Goal: Task Accomplishment & Management: Manage account settings

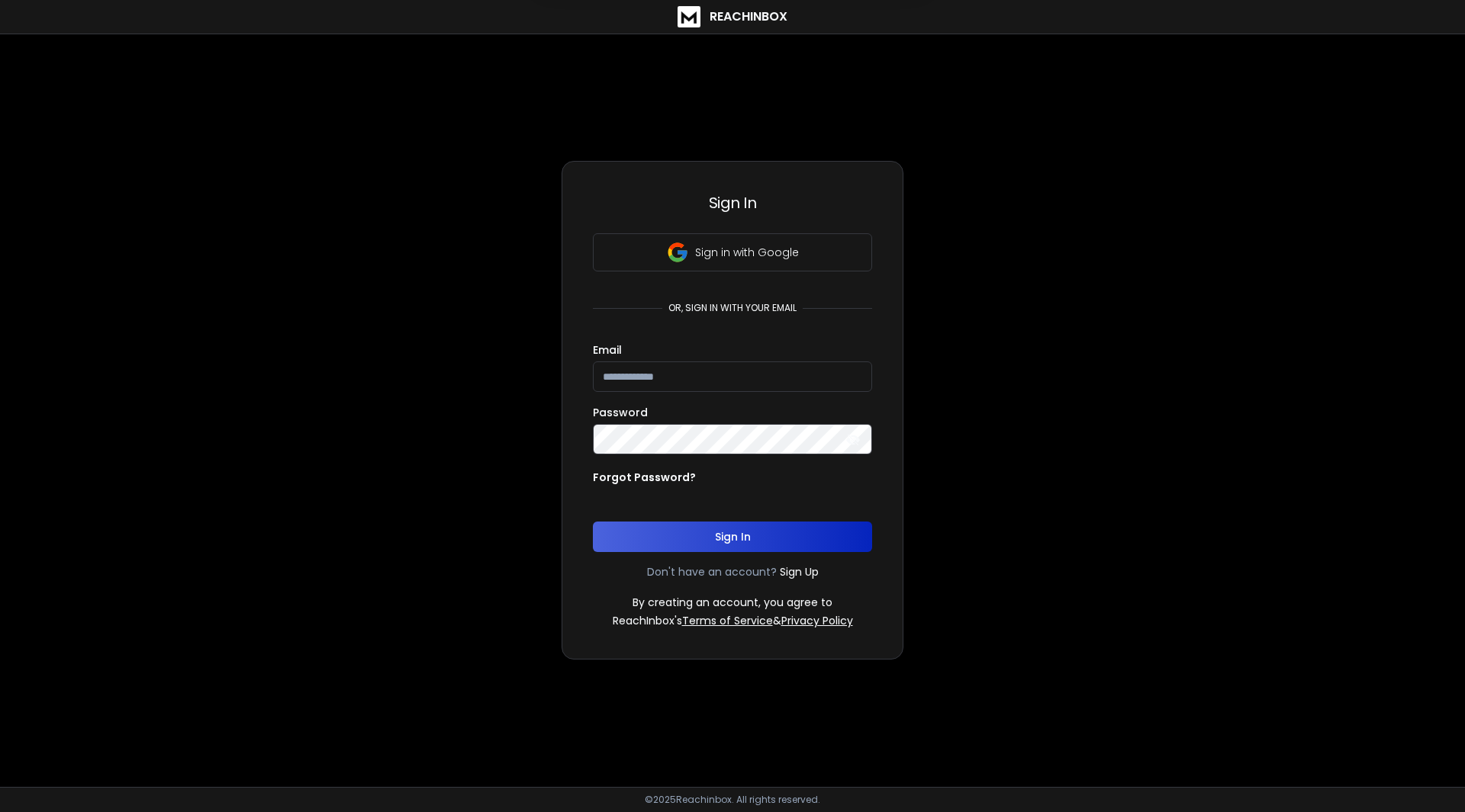
click at [759, 378] on input "email" at bounding box center [732, 377] width 279 height 30
paste input "**********"
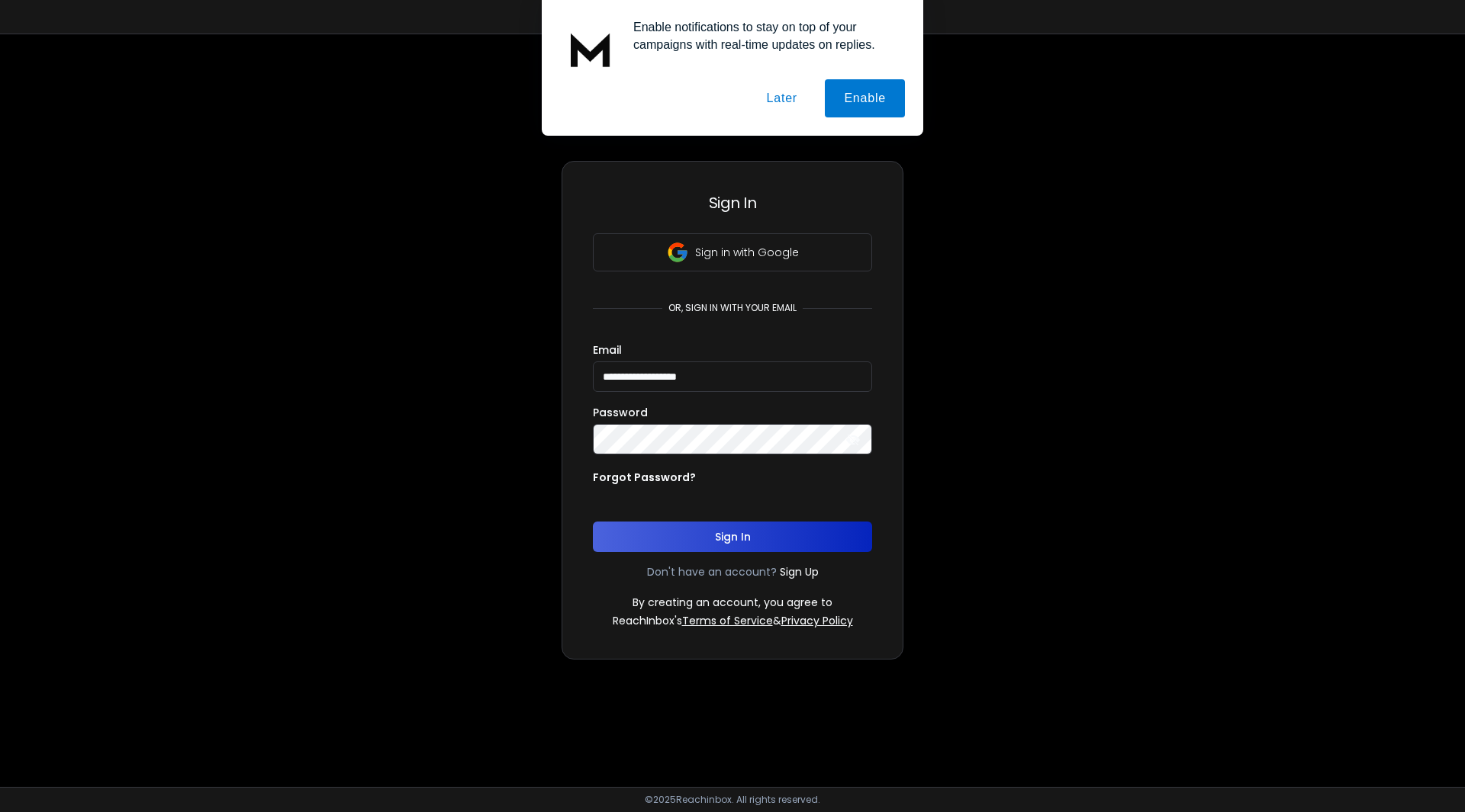
type input "**********"
click at [755, 539] on button "Sign In" at bounding box center [732, 536] width 279 height 30
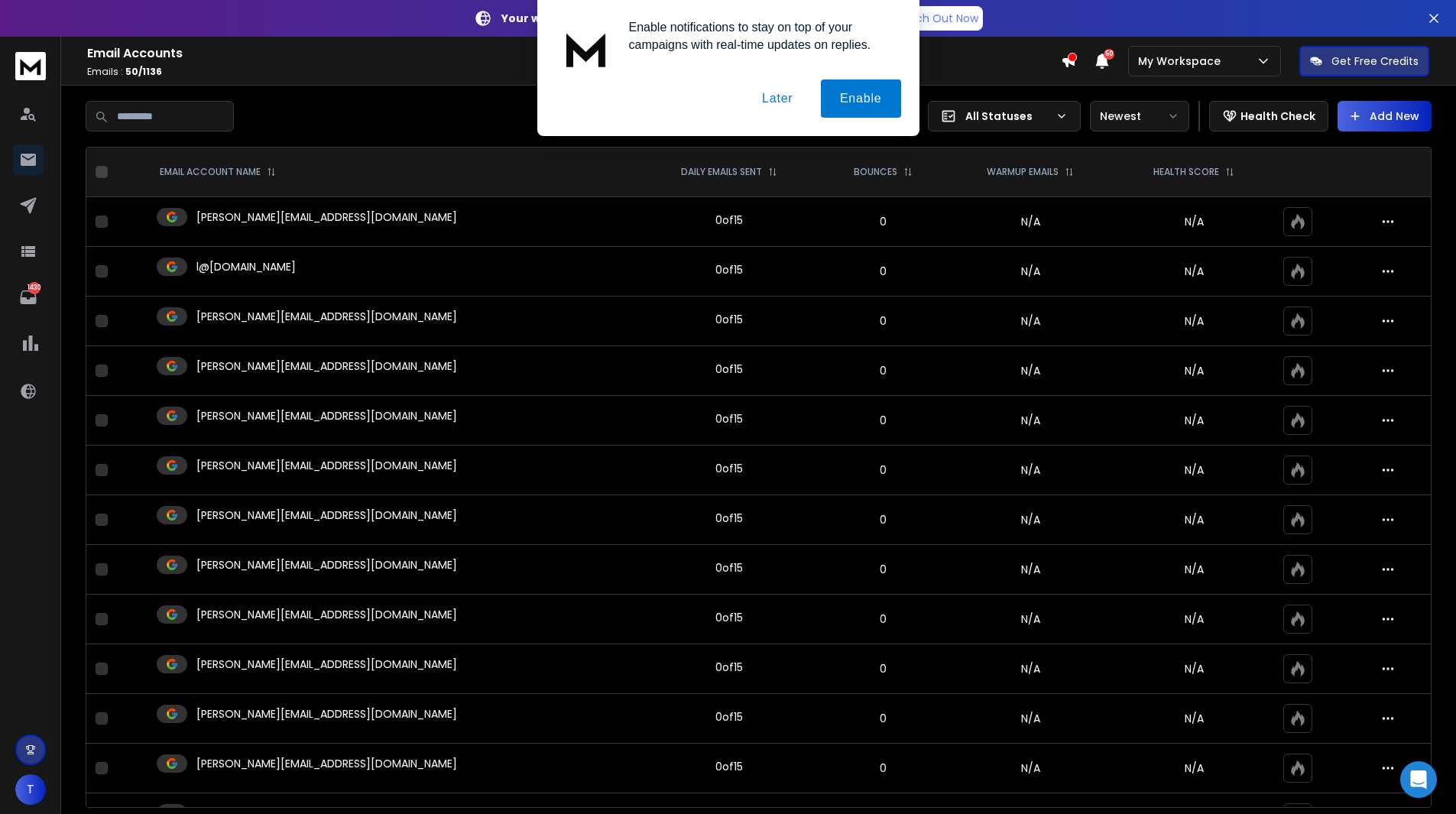
drag, startPoint x: 1379, startPoint y: 116, endPoint x: 1294, endPoint y: 254, distance: 162.1
click at [1379, 117] on div "Enable notifications to stay on top of your campaigns with real-time updates on…" at bounding box center [728, 68] width 1456 height 136
click at [784, 96] on button "Later" at bounding box center [777, 98] width 69 height 38
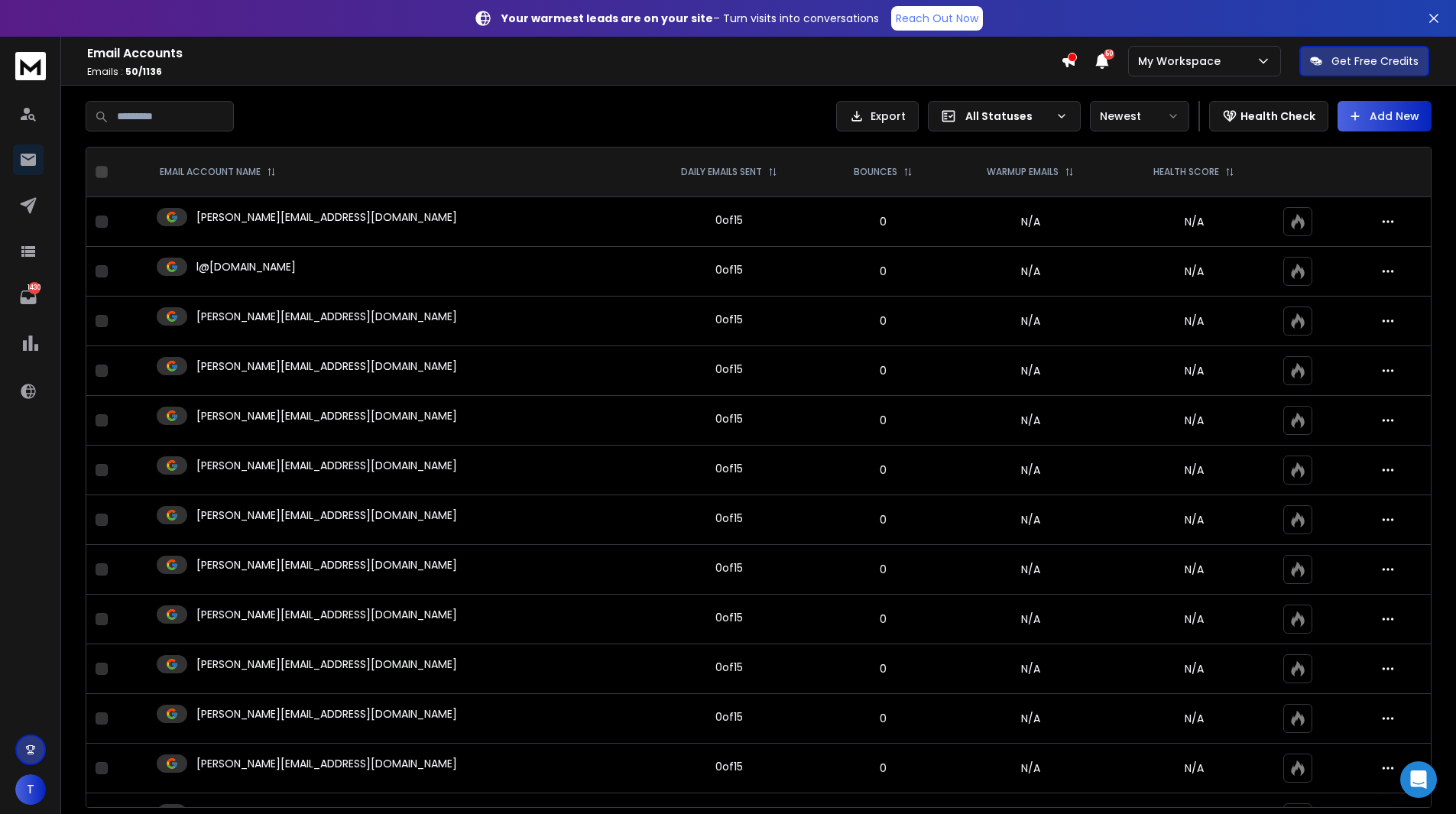
click at [1386, 113] on button "Add New" at bounding box center [1385, 116] width 94 height 30
click at [1374, 118] on button "Add New" at bounding box center [1385, 116] width 94 height 30
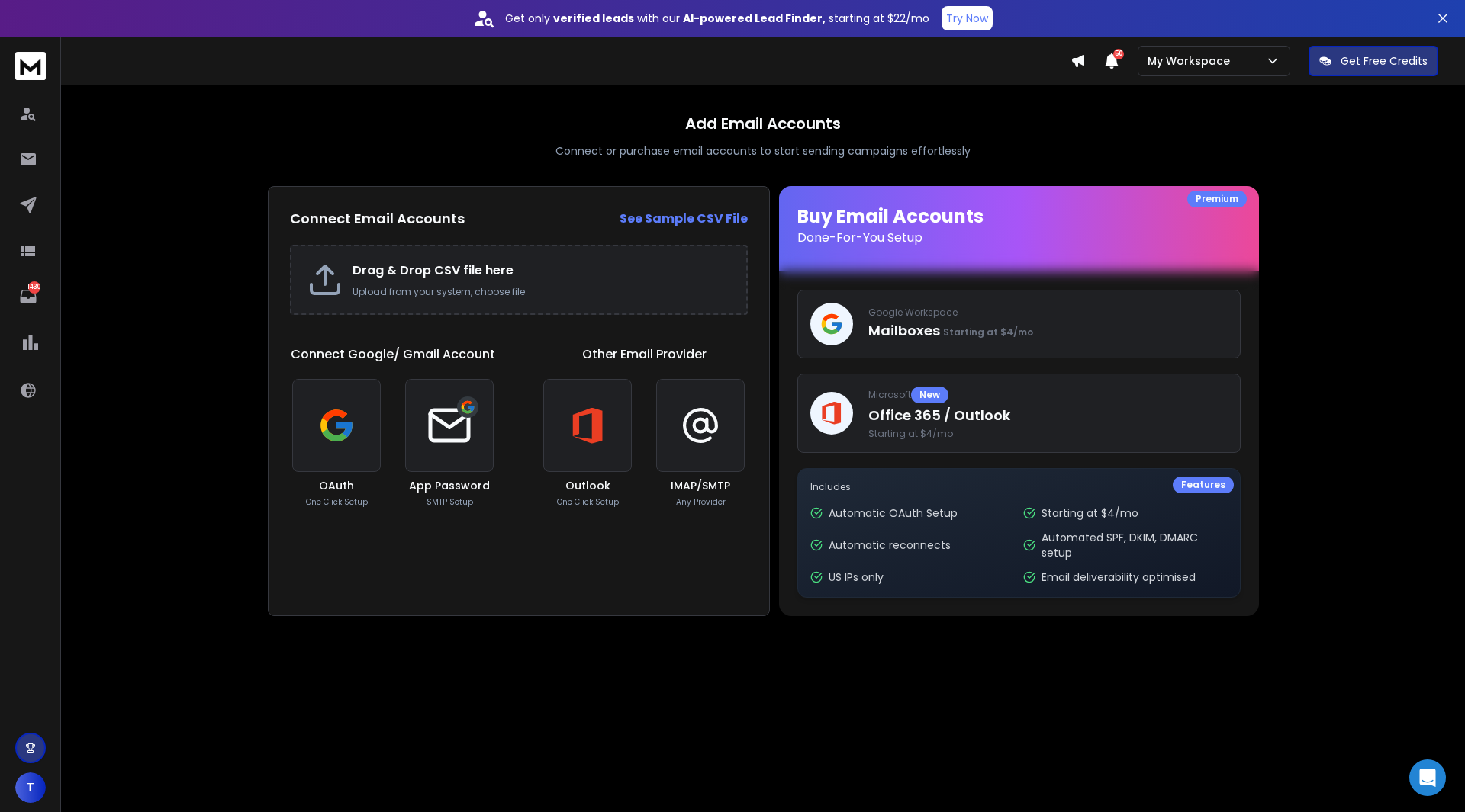
click at [1372, 118] on div "Add Email Accounts Connect or purchase email accounts to start sending campaign…" at bounding box center [763, 135] width 1404 height 46
click at [347, 438] on icon at bounding box center [335, 435] width 25 height 13
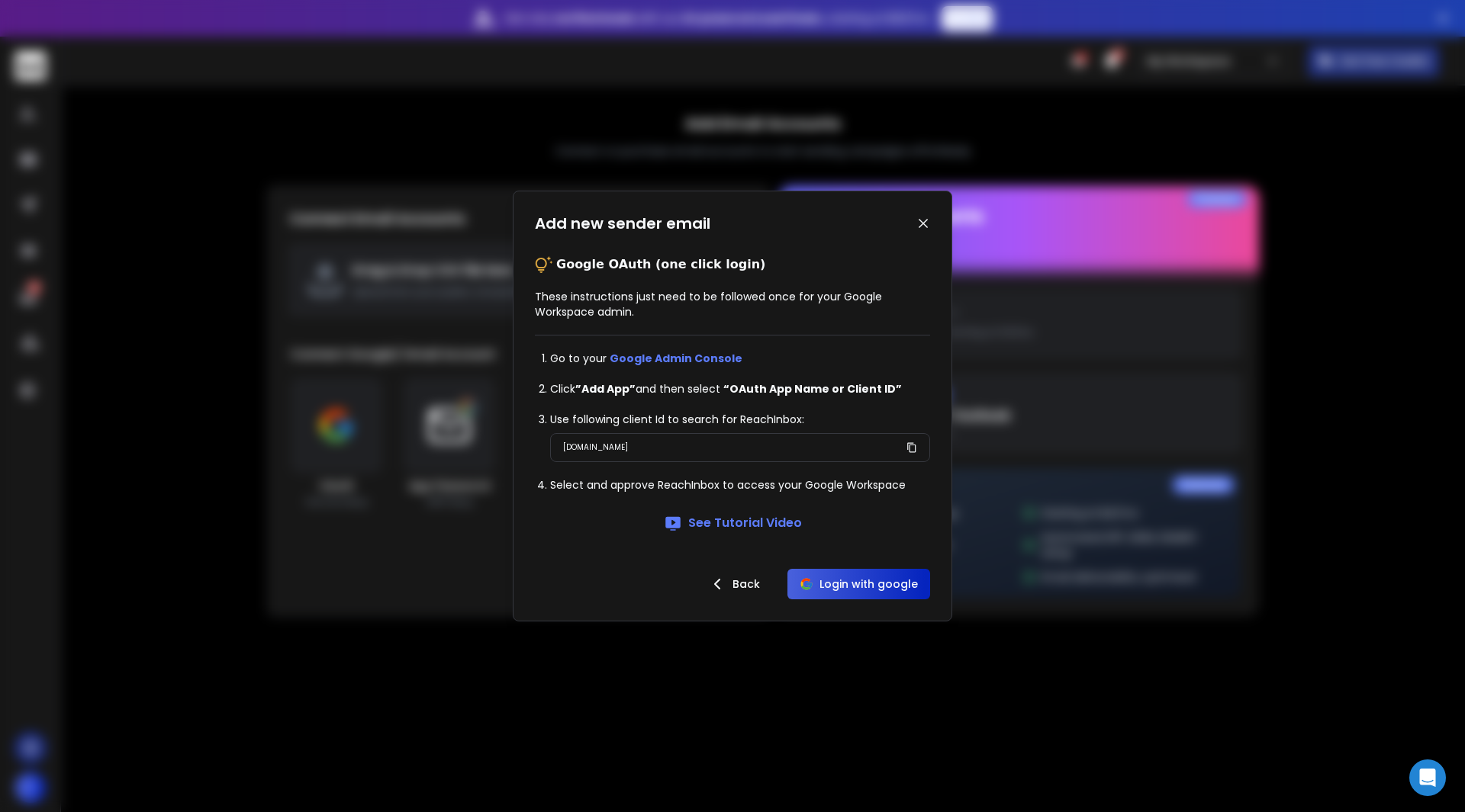
click at [892, 578] on button "Login with google" at bounding box center [858, 584] width 142 height 30
click at [914, 443] on icon at bounding box center [911, 448] width 10 height 10
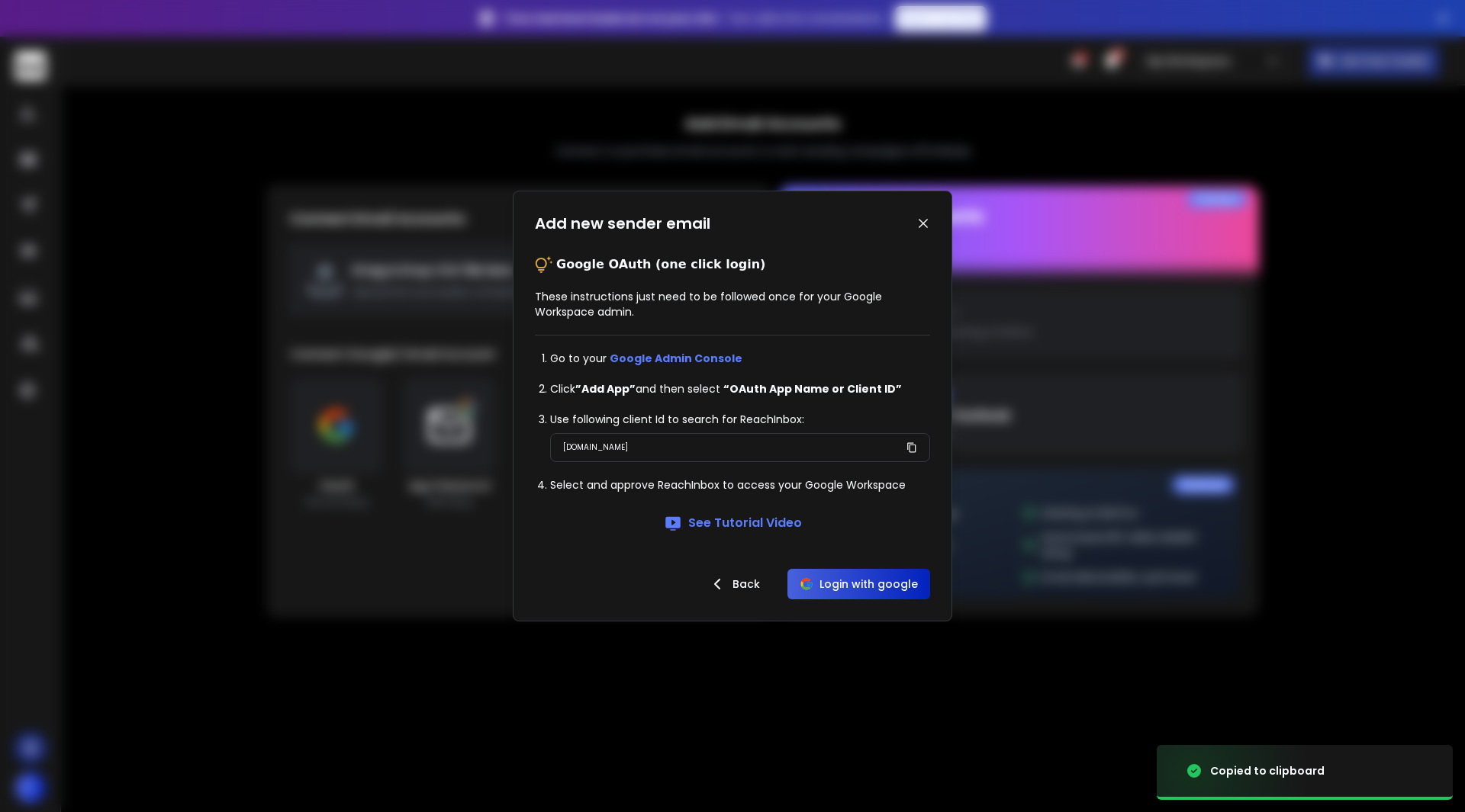
click at [864, 586] on button "Login with google" at bounding box center [858, 584] width 142 height 30
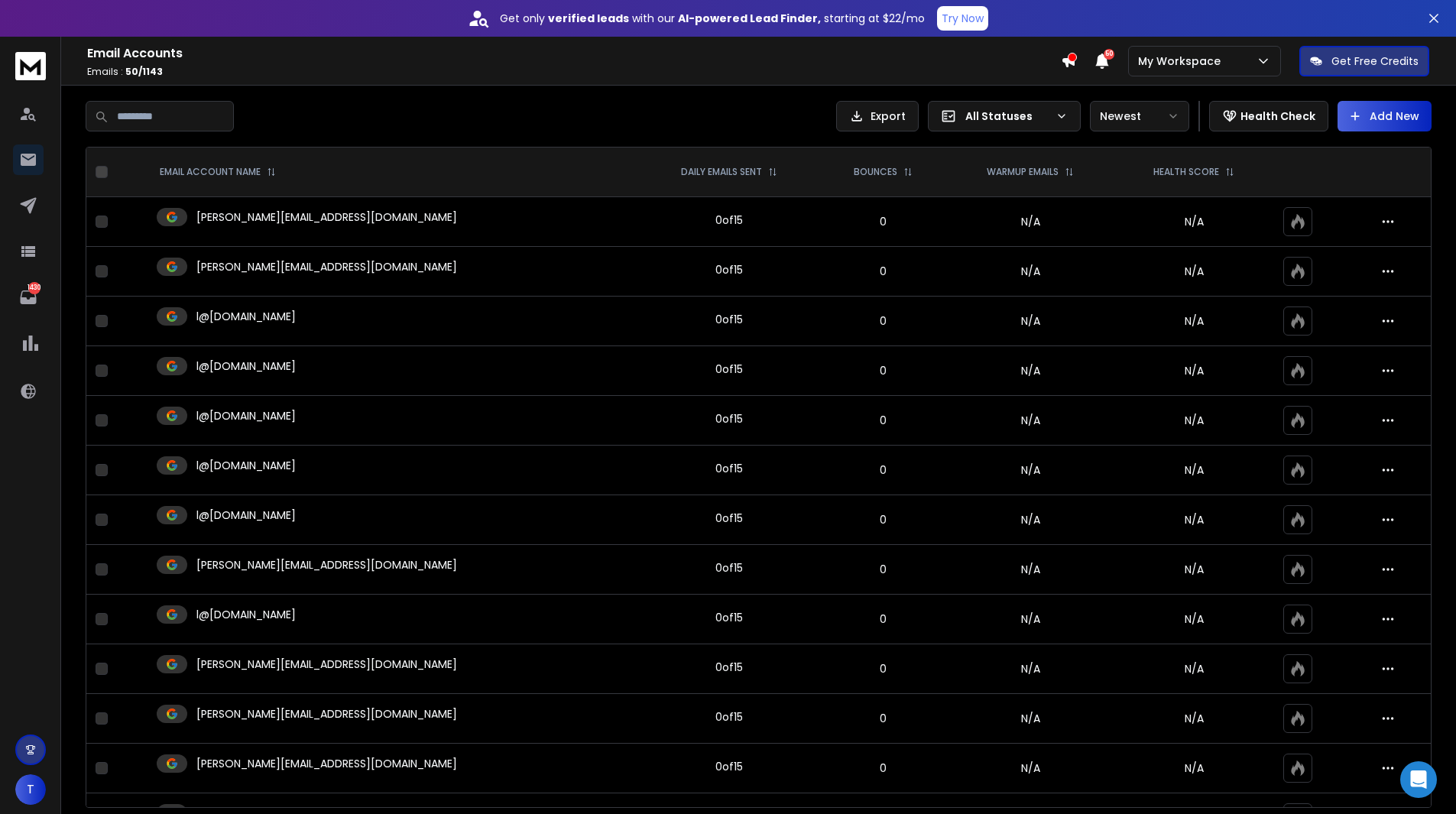
drag, startPoint x: 1366, startPoint y: 117, endPoint x: 1357, endPoint y: 117, distance: 9.0
click at [1366, 117] on button "Add New" at bounding box center [1385, 116] width 94 height 30
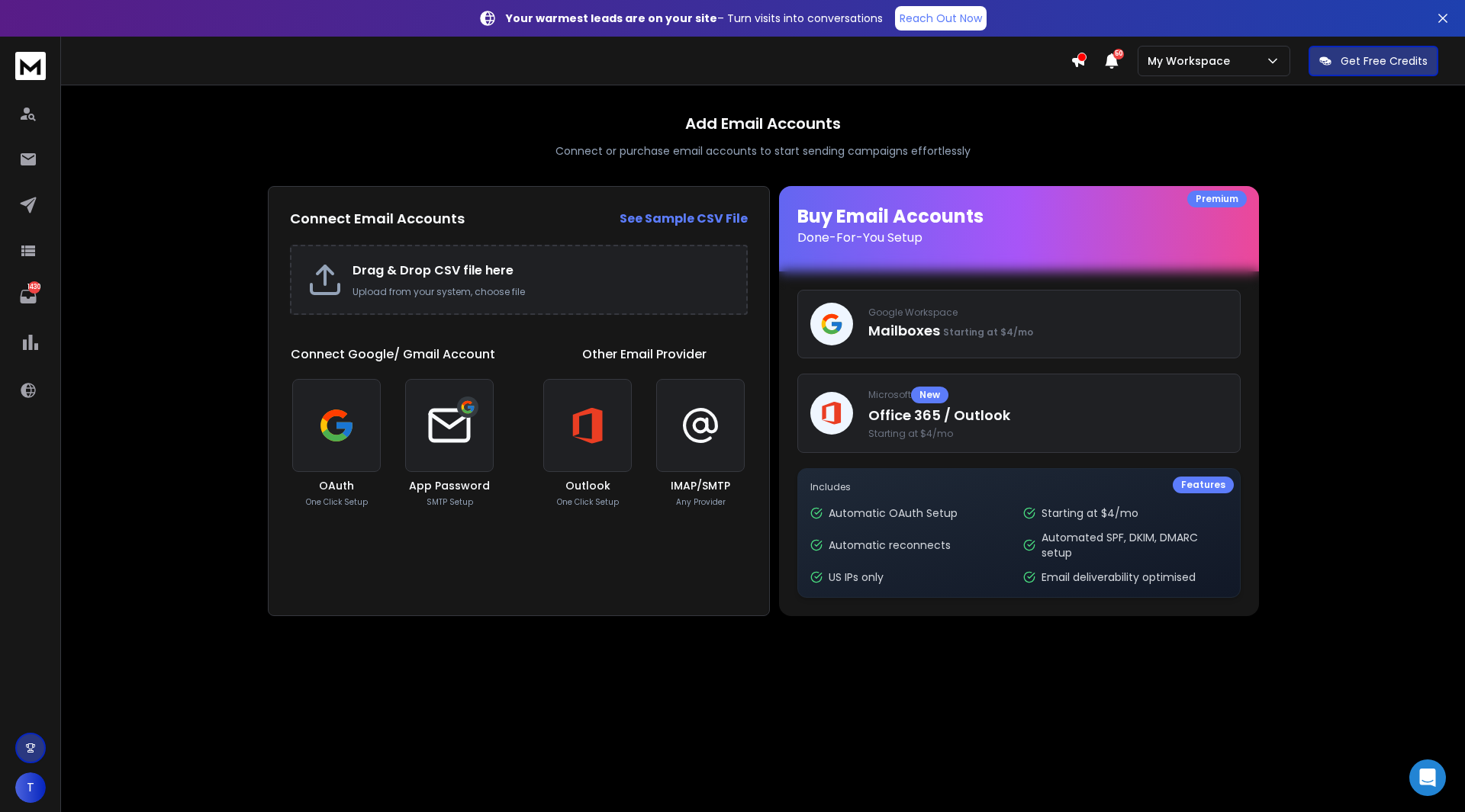
click at [356, 425] on icon at bounding box center [337, 425] width 38 height 46
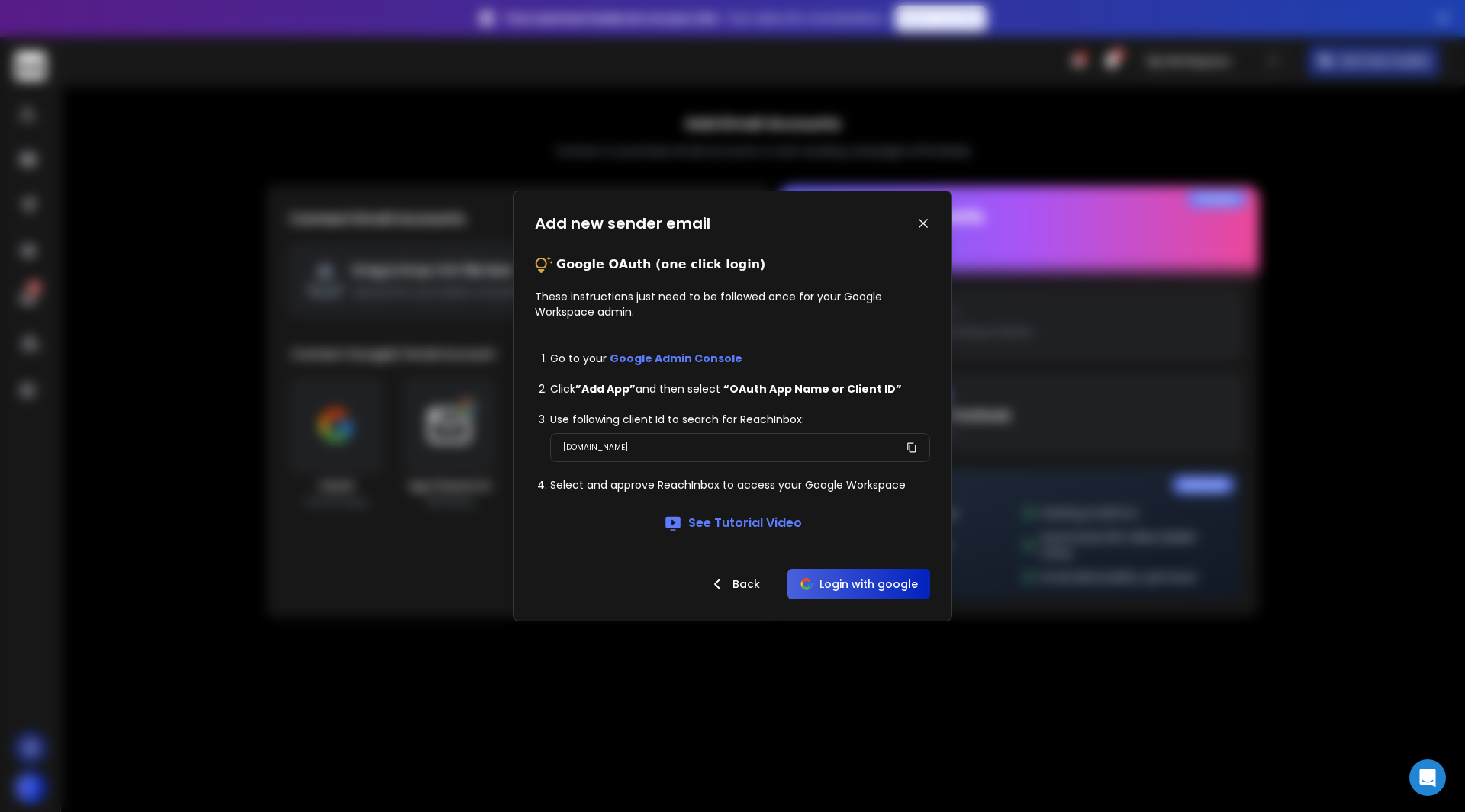
click at [880, 588] on button "Login with google" at bounding box center [858, 584] width 142 height 30
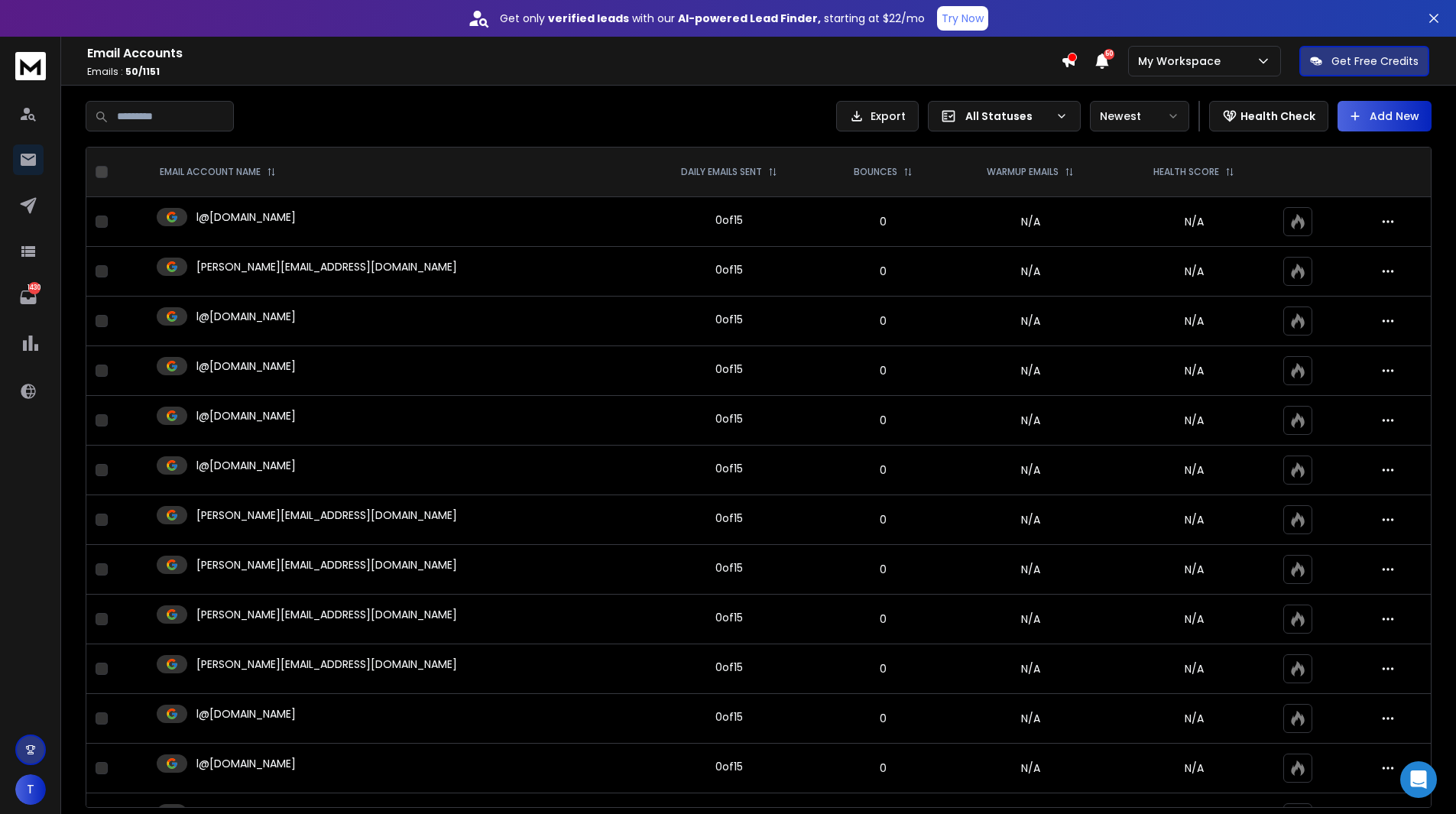
click at [1366, 110] on button "Add New" at bounding box center [1385, 116] width 94 height 30
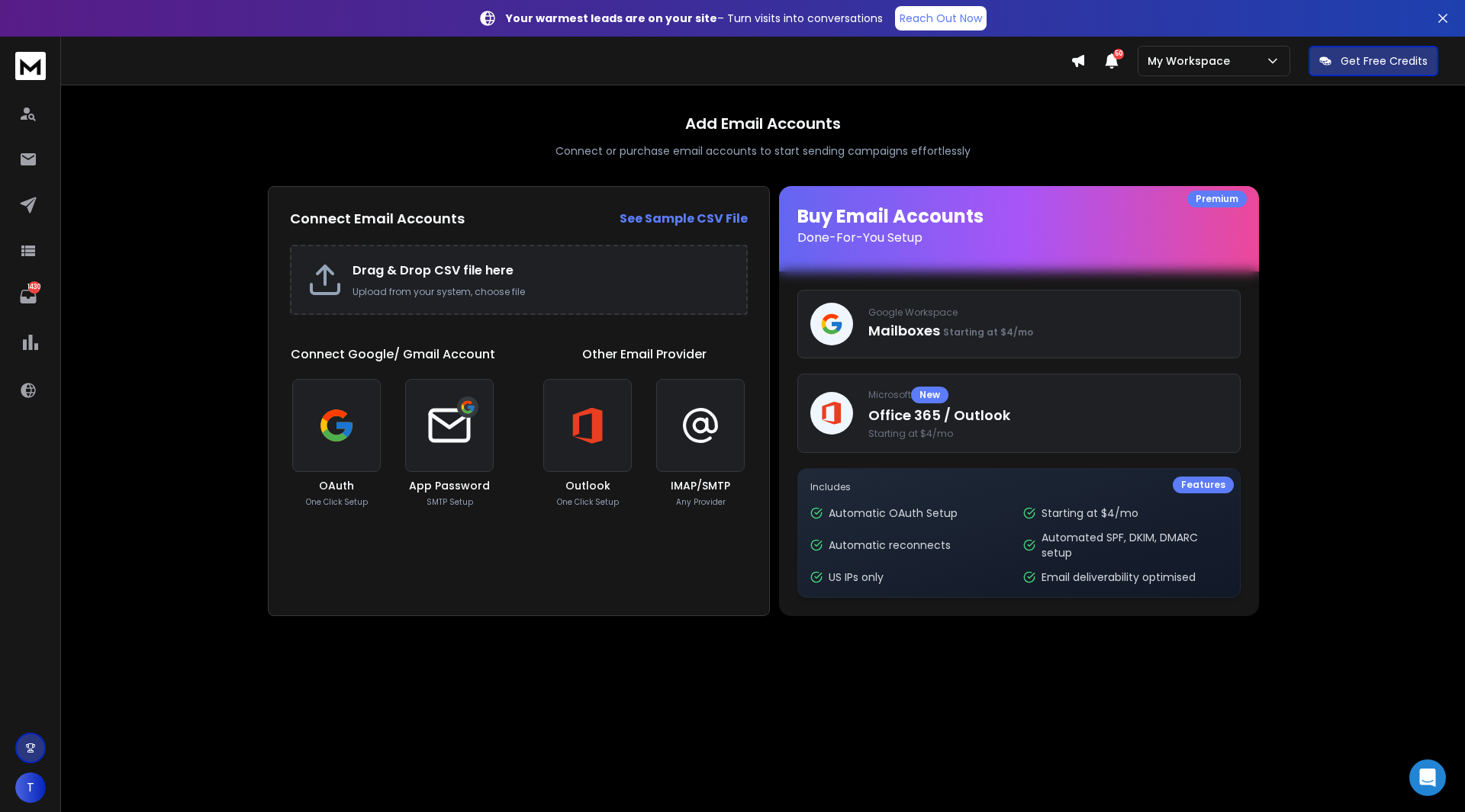
click at [331, 406] on icon at bounding box center [337, 425] width 38 height 46
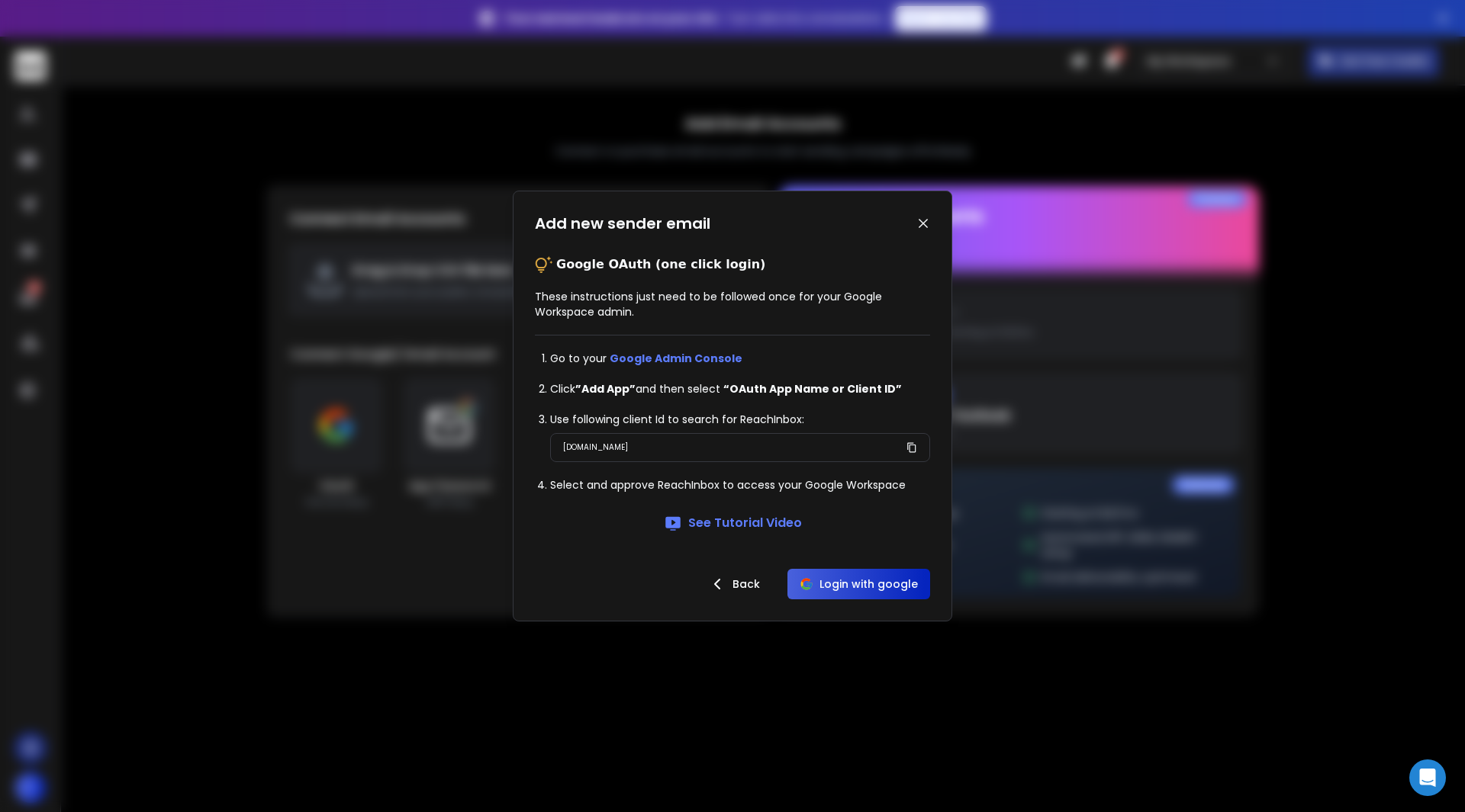
click at [851, 571] on button "Login with google" at bounding box center [858, 584] width 142 height 30
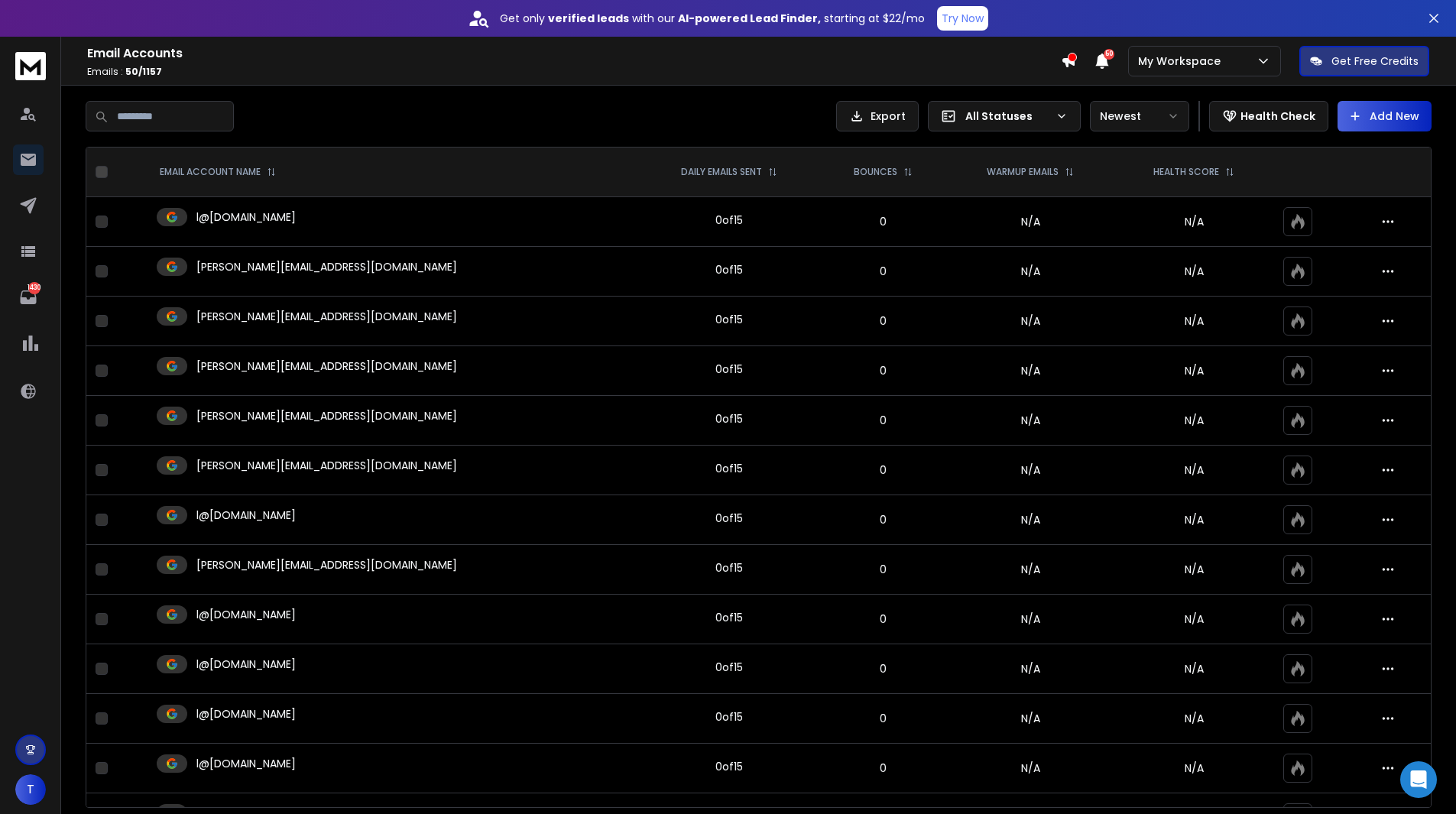
click at [1394, 110] on button "Add New" at bounding box center [1385, 116] width 94 height 30
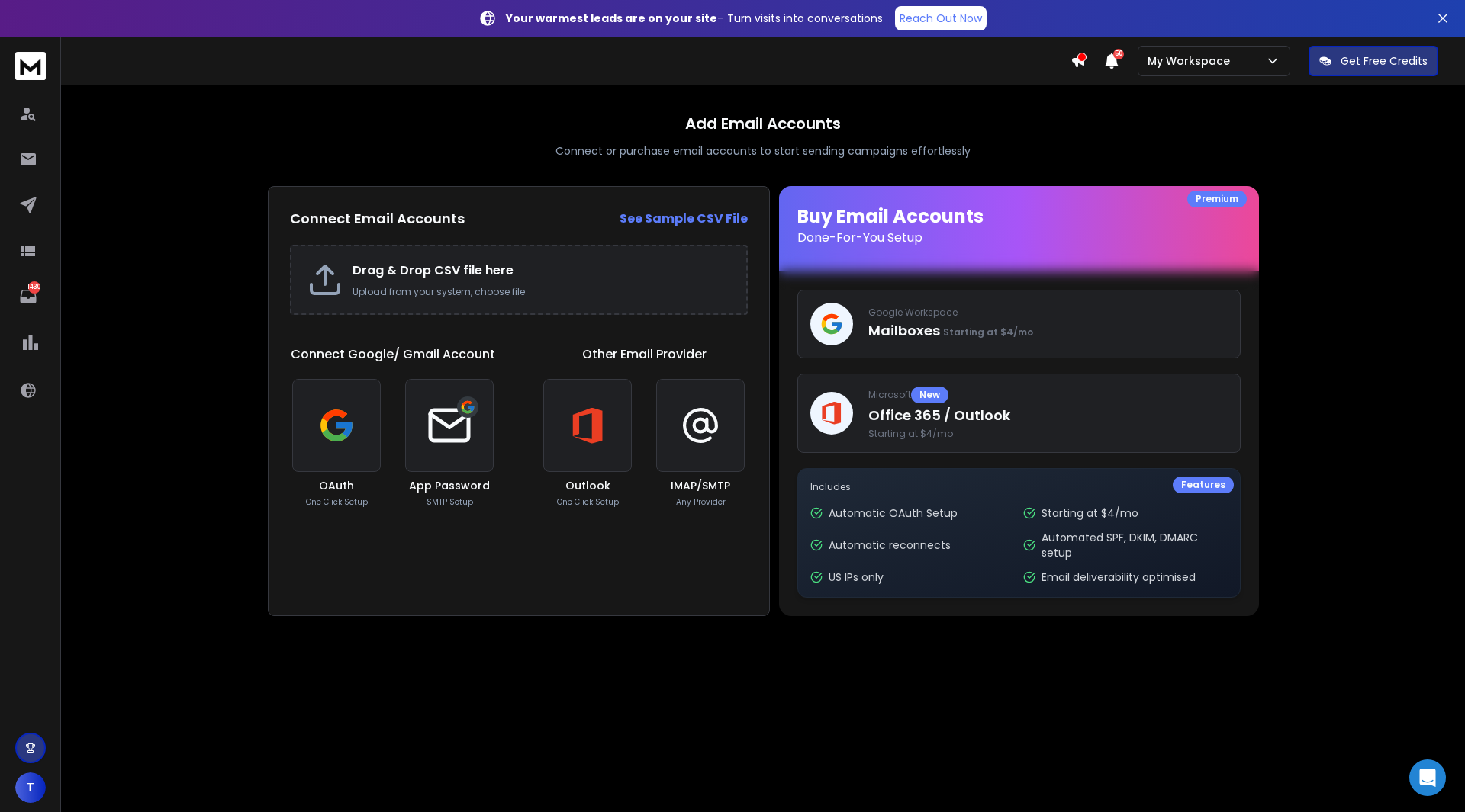
click at [286, 449] on div "Connect Email Accounts See Sample CSV File Drag & Drop CSV file here Upload fro…" at bounding box center [519, 402] width 503 height 430
click at [298, 439] on div at bounding box center [337, 425] width 89 height 93
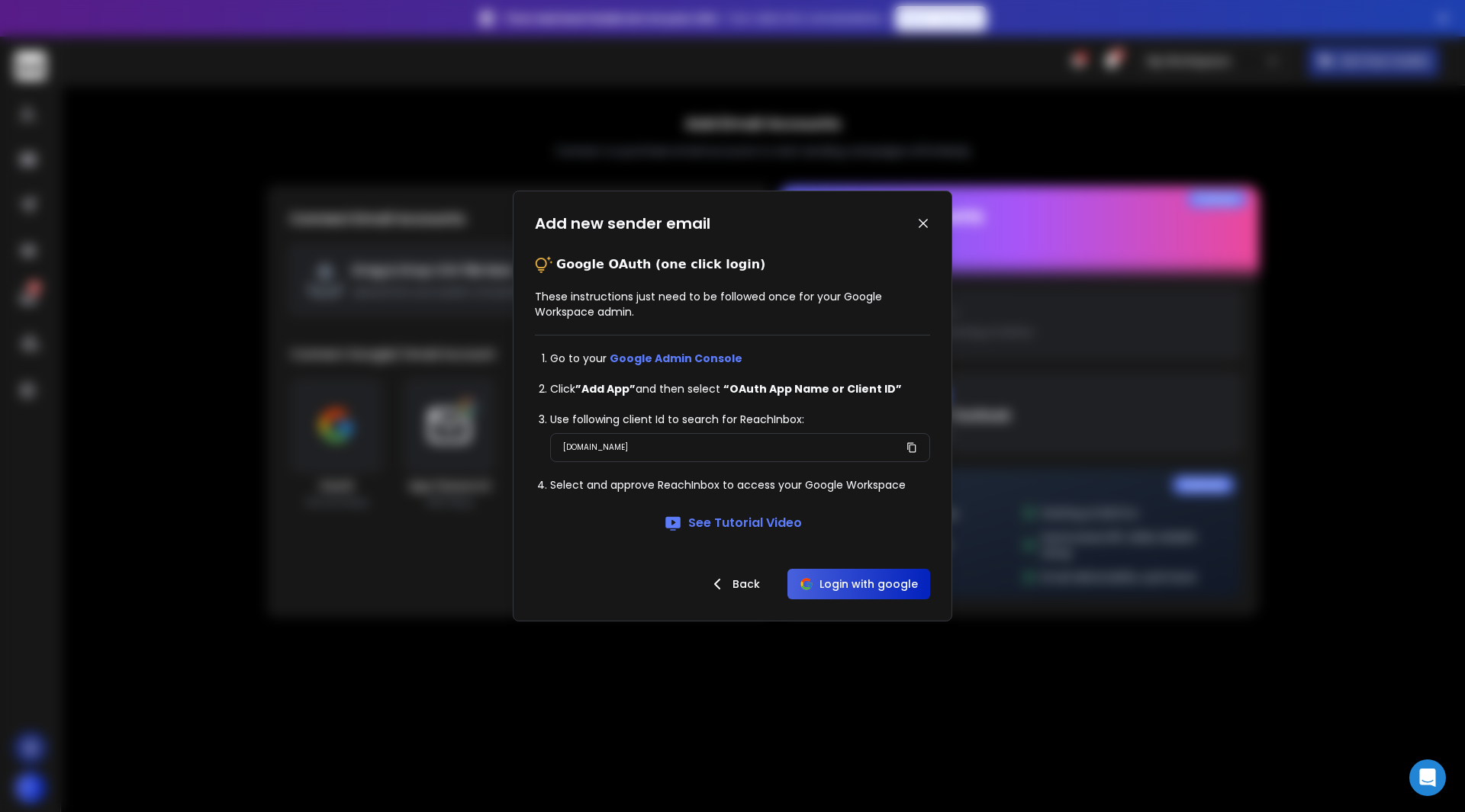
click at [844, 587] on button "Login with google" at bounding box center [858, 584] width 142 height 30
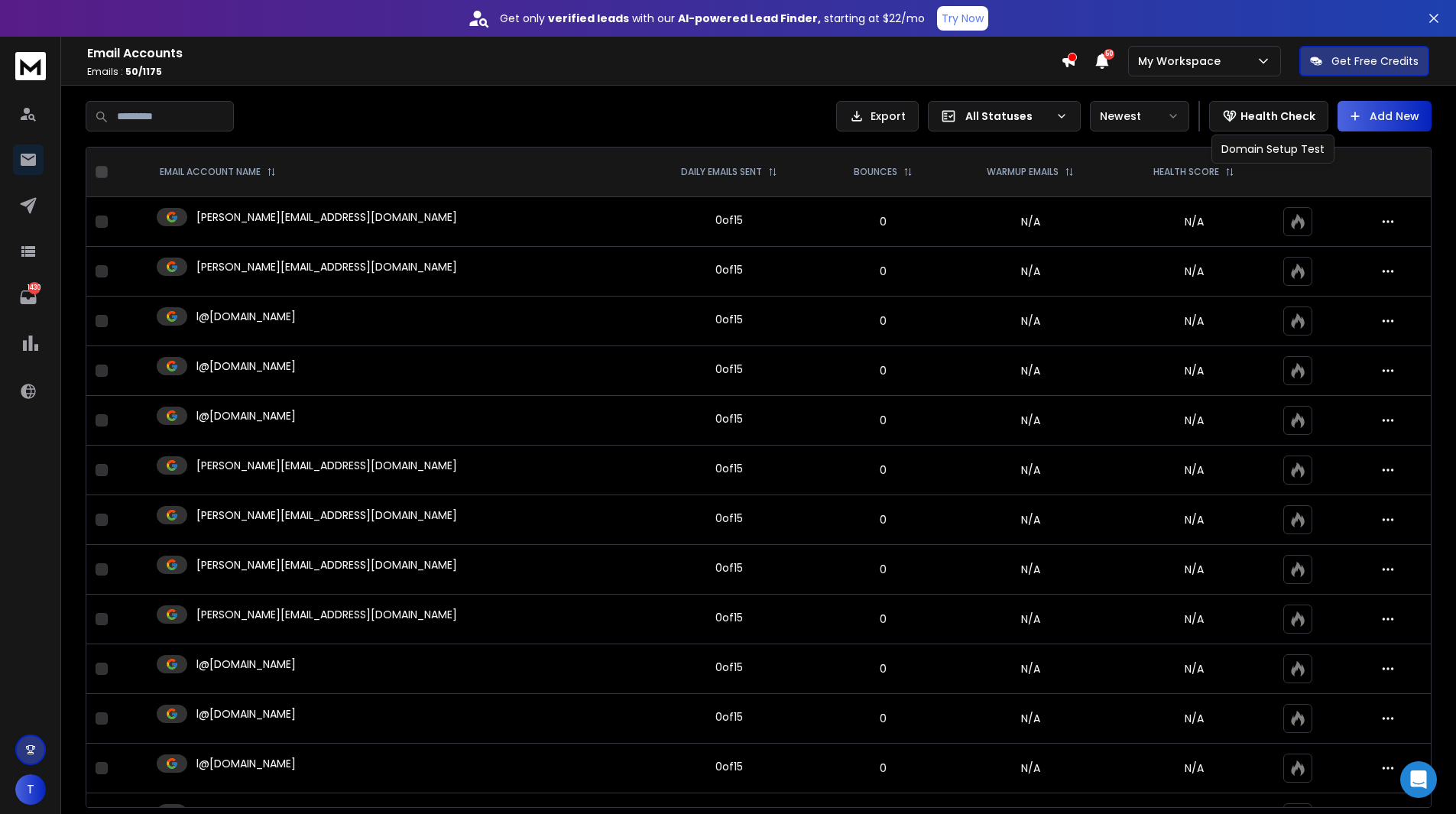
click at [1373, 114] on button "Add New" at bounding box center [1385, 116] width 94 height 30
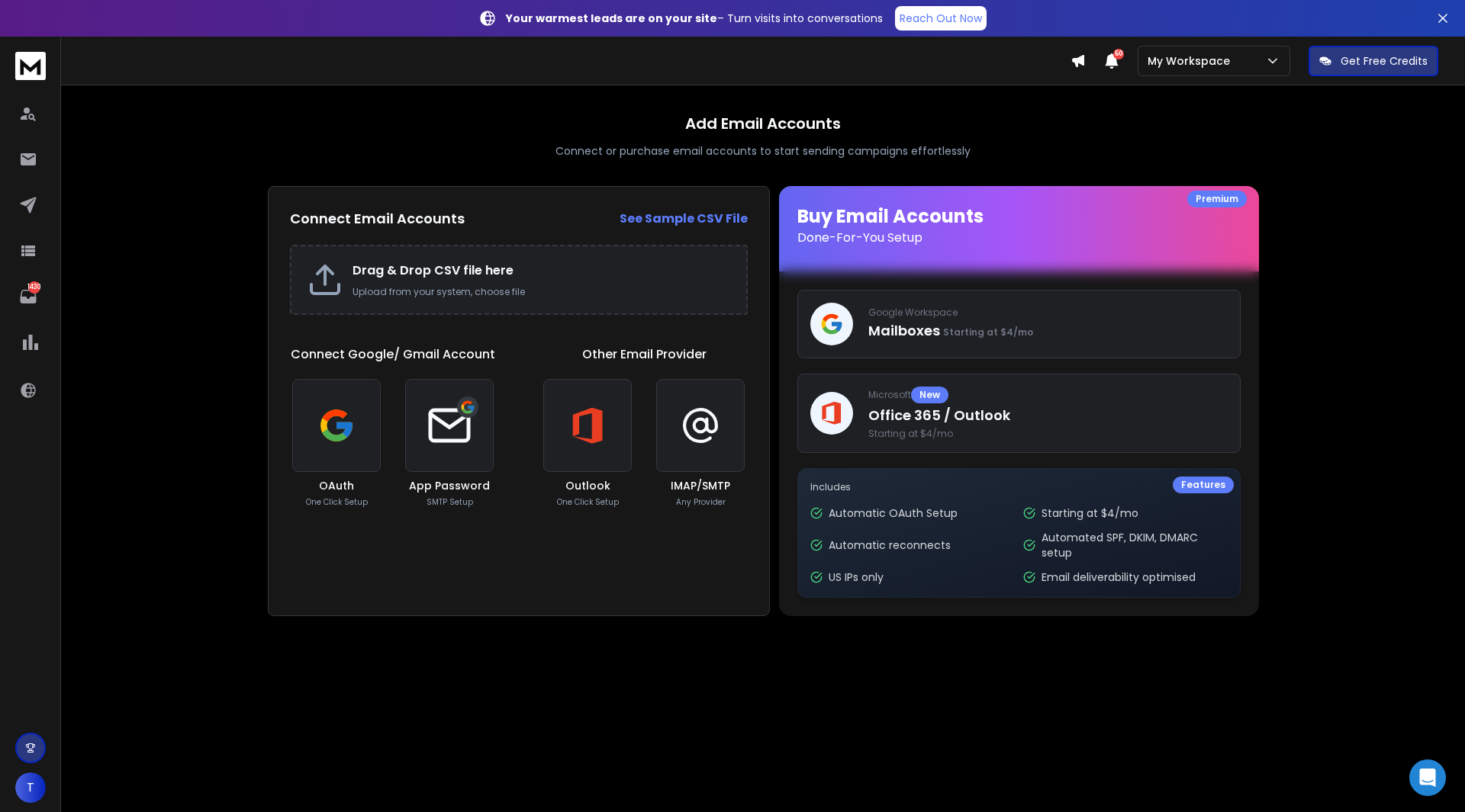
click at [343, 434] on icon at bounding box center [337, 425] width 38 height 46
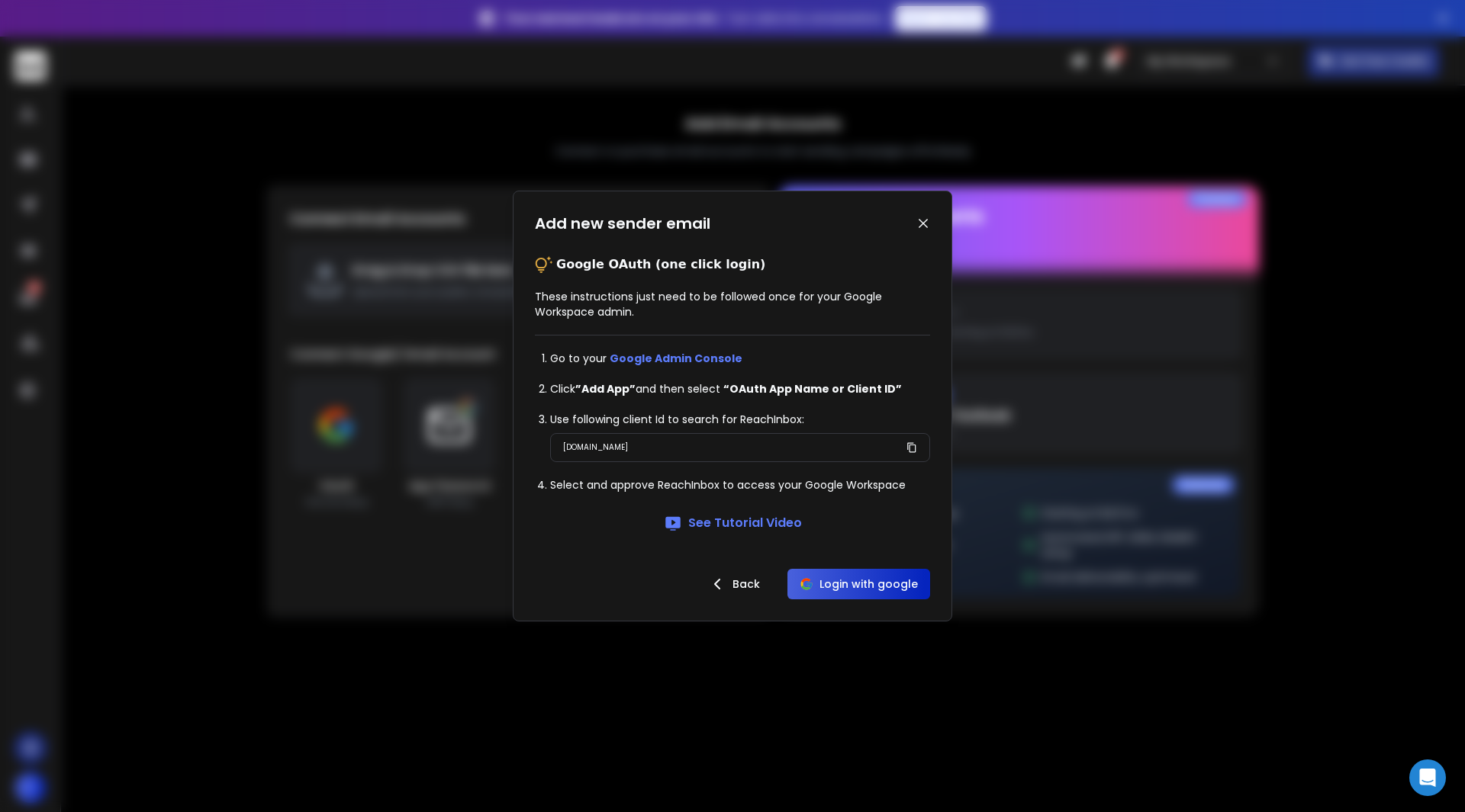
click at [880, 576] on button "Login with google" at bounding box center [858, 584] width 142 height 30
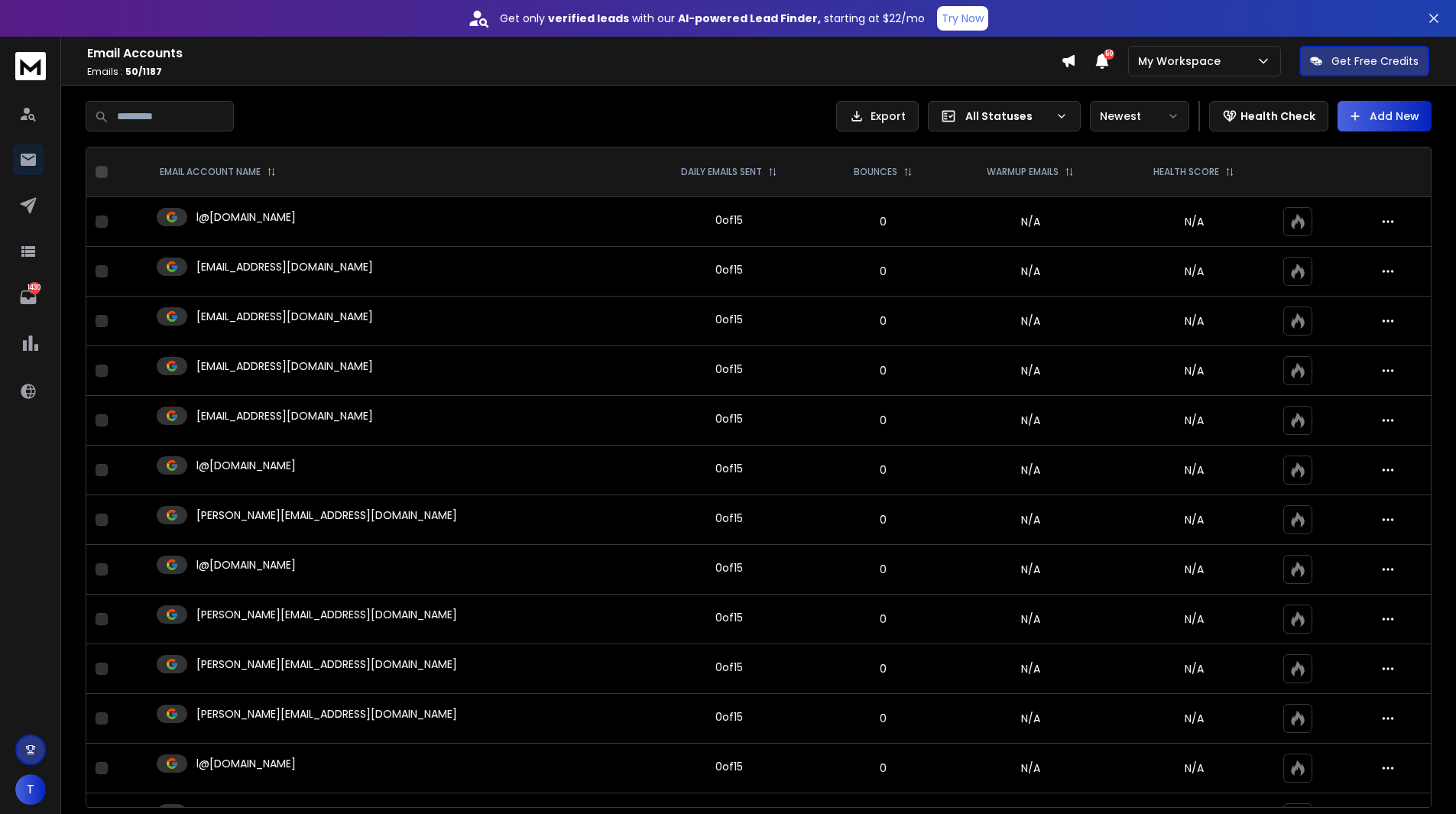
click at [1366, 97] on div "Export All Statuses Newest Health Check Add New EMAIL ACCOUNT NAME DAILY EMAILS…" at bounding box center [758, 454] width 1395 height 737
click at [1360, 113] on icon at bounding box center [1355, 116] width 10 height 10
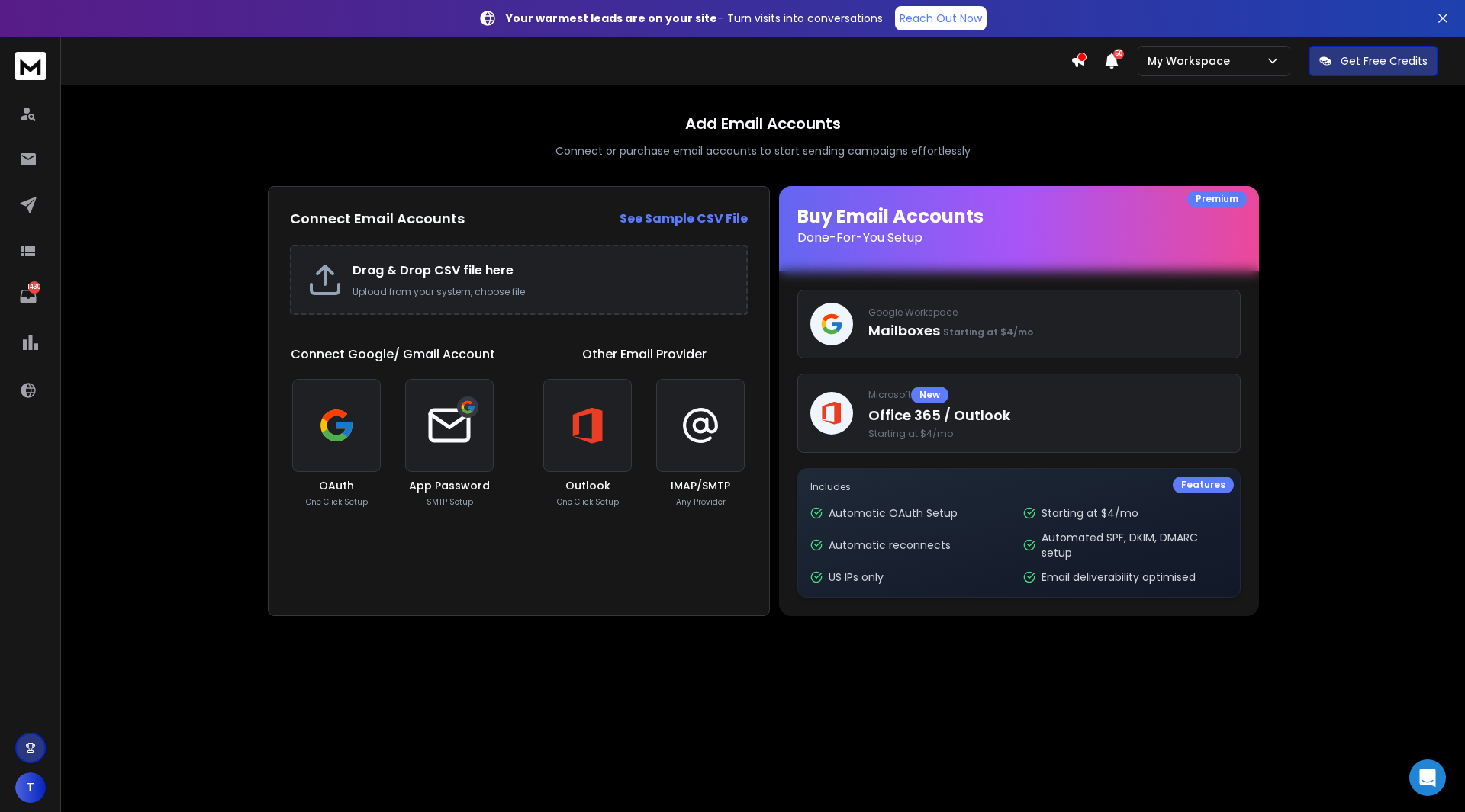
click at [369, 450] on div at bounding box center [337, 425] width 89 height 93
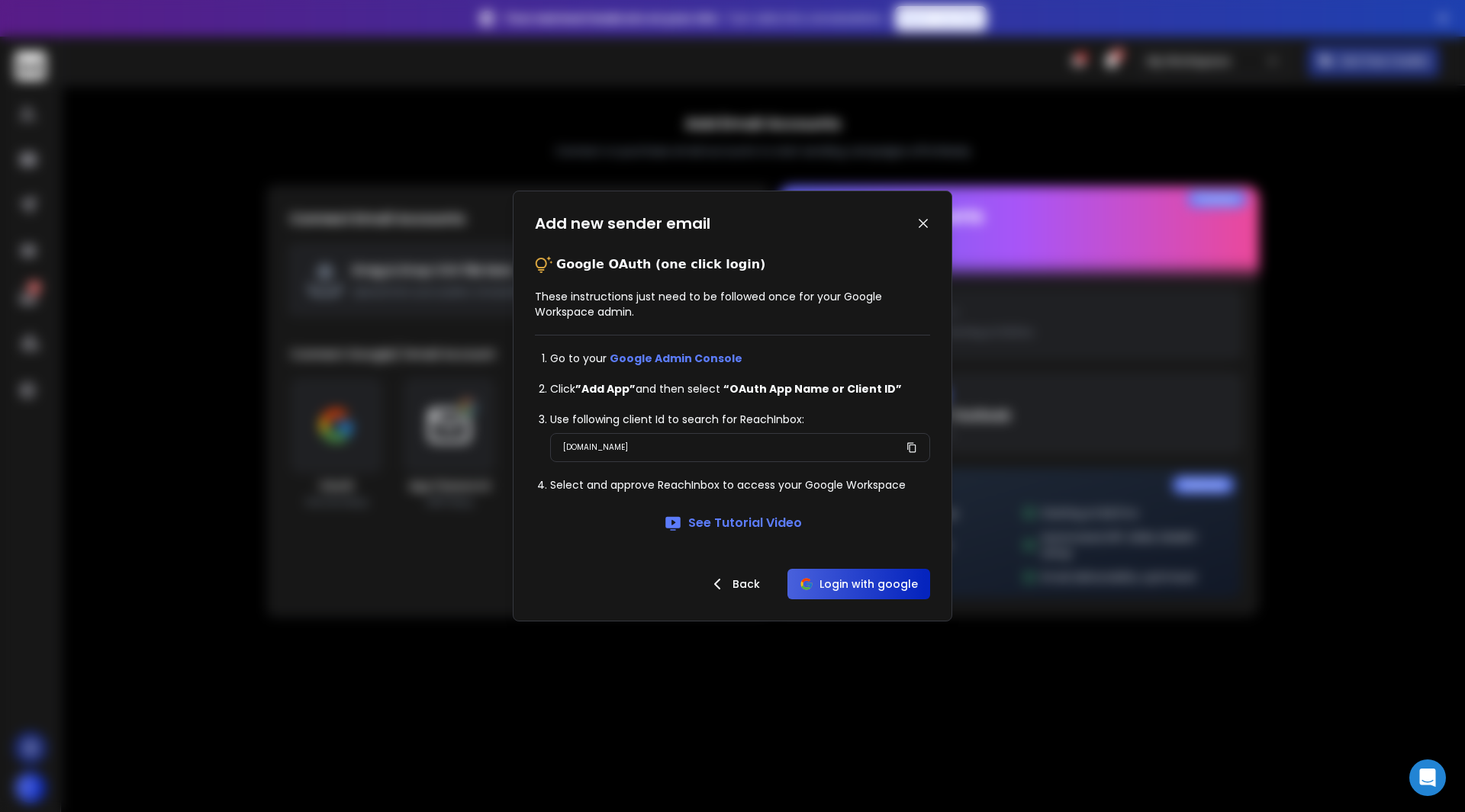
click at [831, 590] on button "Login with google" at bounding box center [858, 584] width 142 height 30
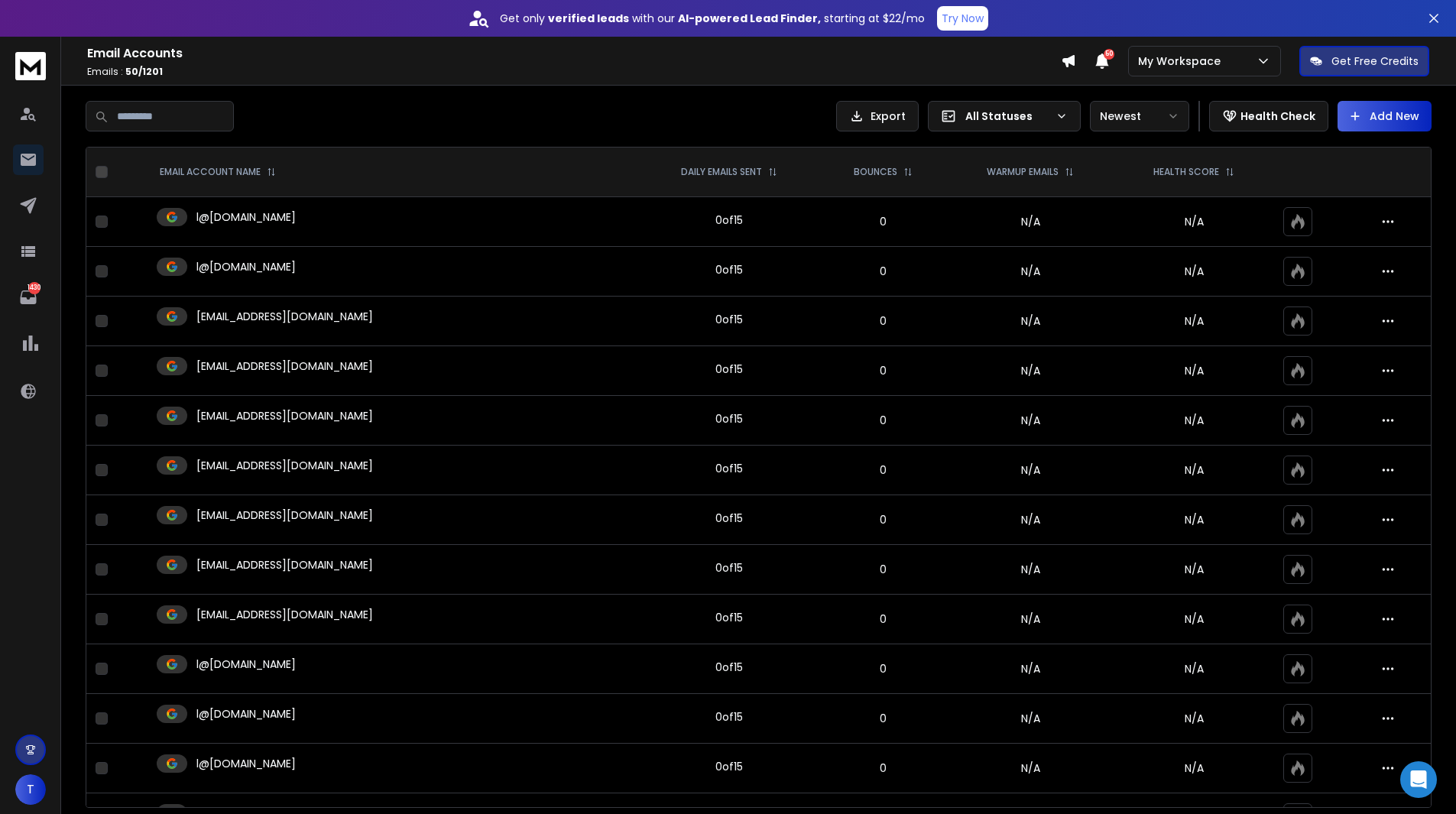
click at [229, 120] on input at bounding box center [159, 116] width 149 height 30
paste input "**********"
type input "**********"
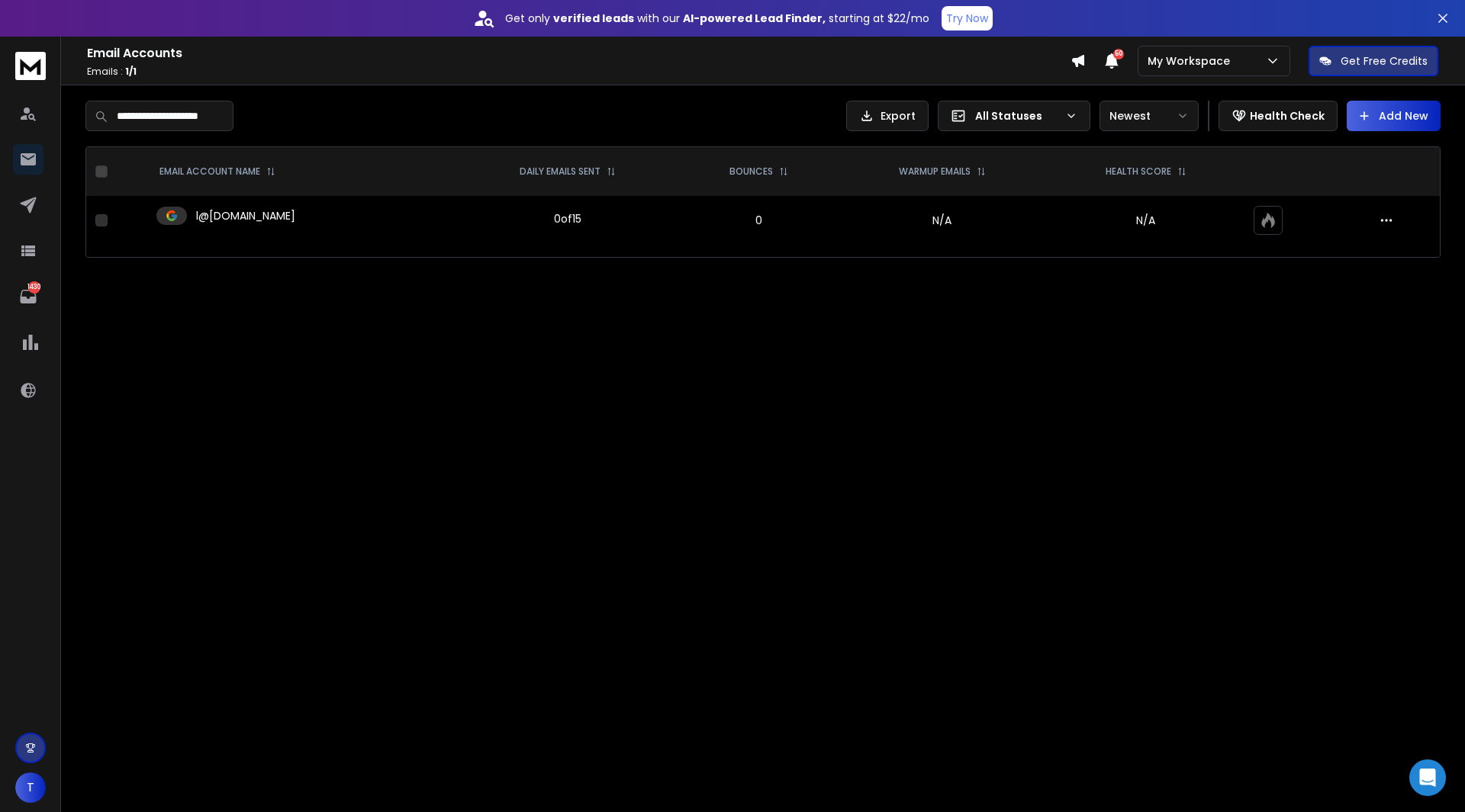
click at [185, 109] on input "**********" at bounding box center [159, 115] width 148 height 30
paste input
type input "**********"
click at [187, 104] on input "**********" at bounding box center [159, 115] width 148 height 30
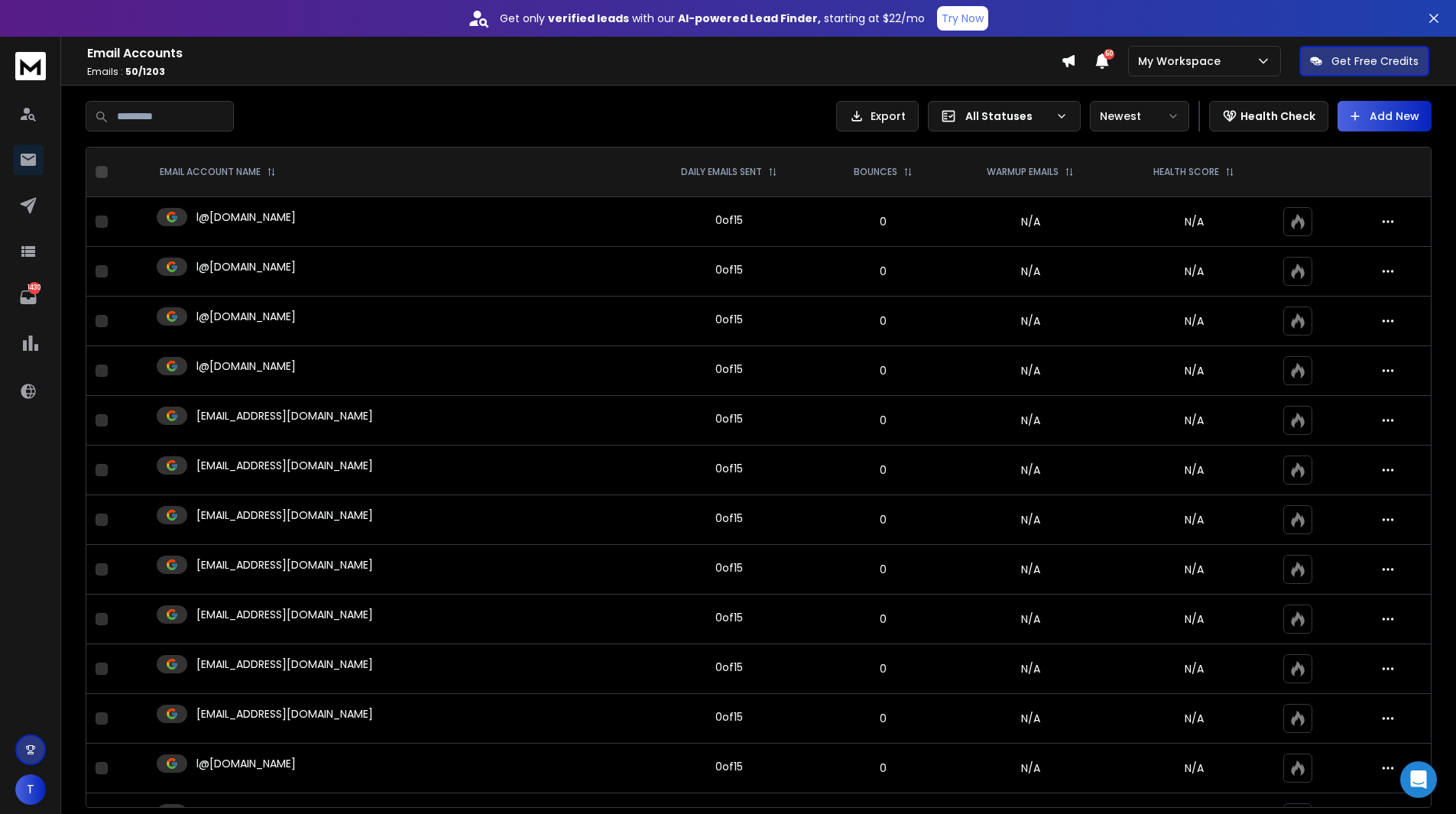
click at [1396, 110] on button "Add New" at bounding box center [1385, 116] width 94 height 30
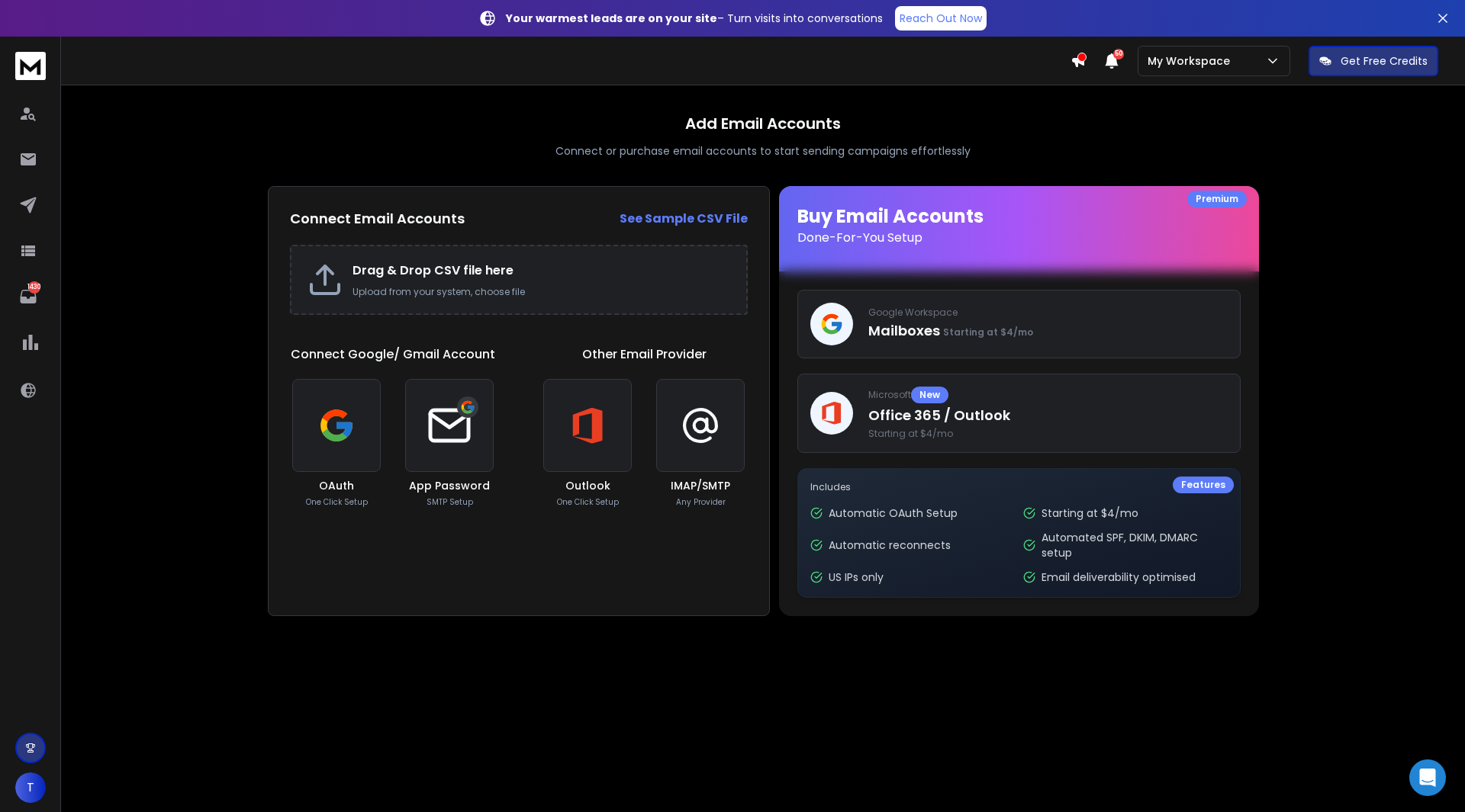
click at [333, 445] on icon at bounding box center [337, 425] width 38 height 46
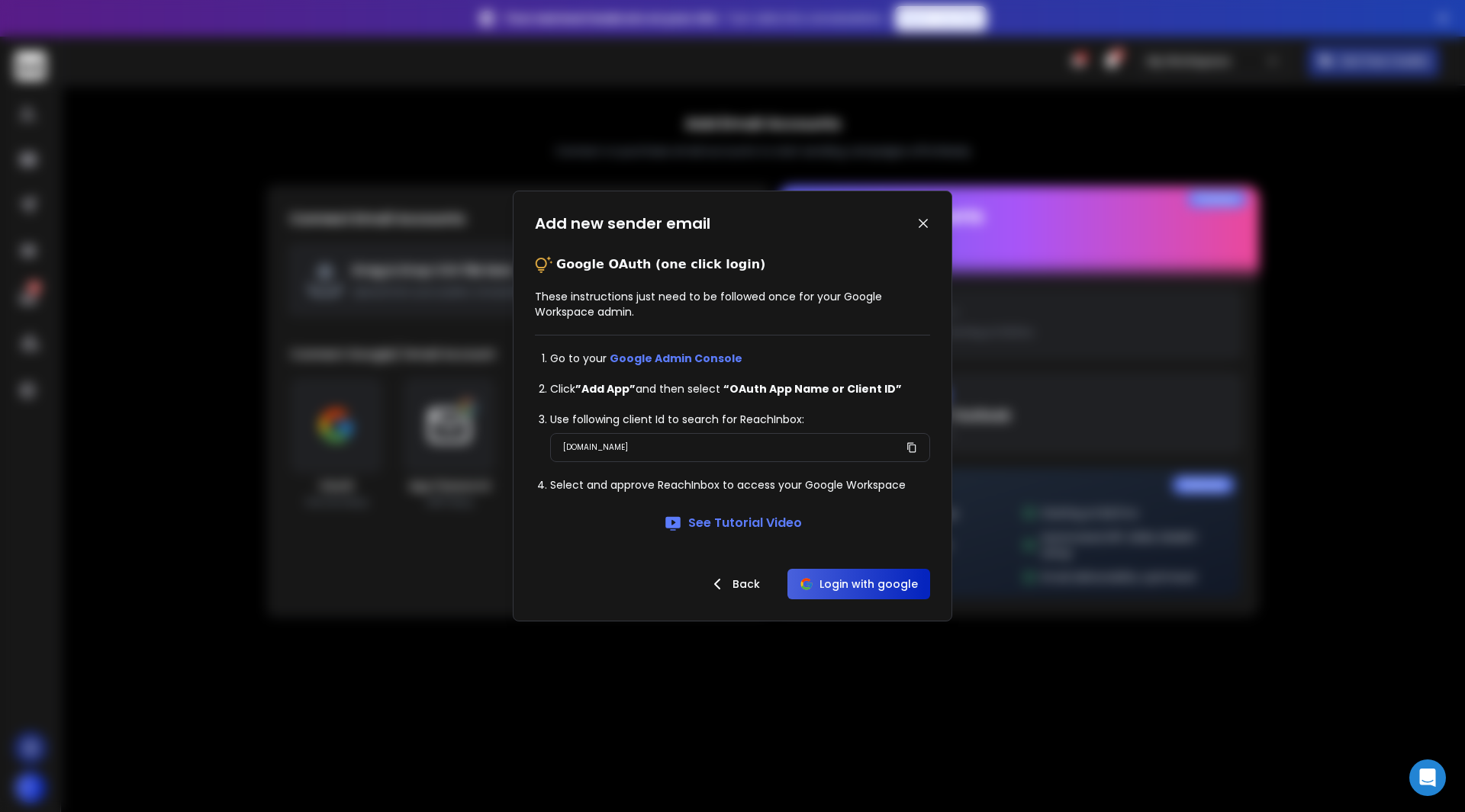
click at [850, 582] on button "Login with google" at bounding box center [858, 584] width 142 height 30
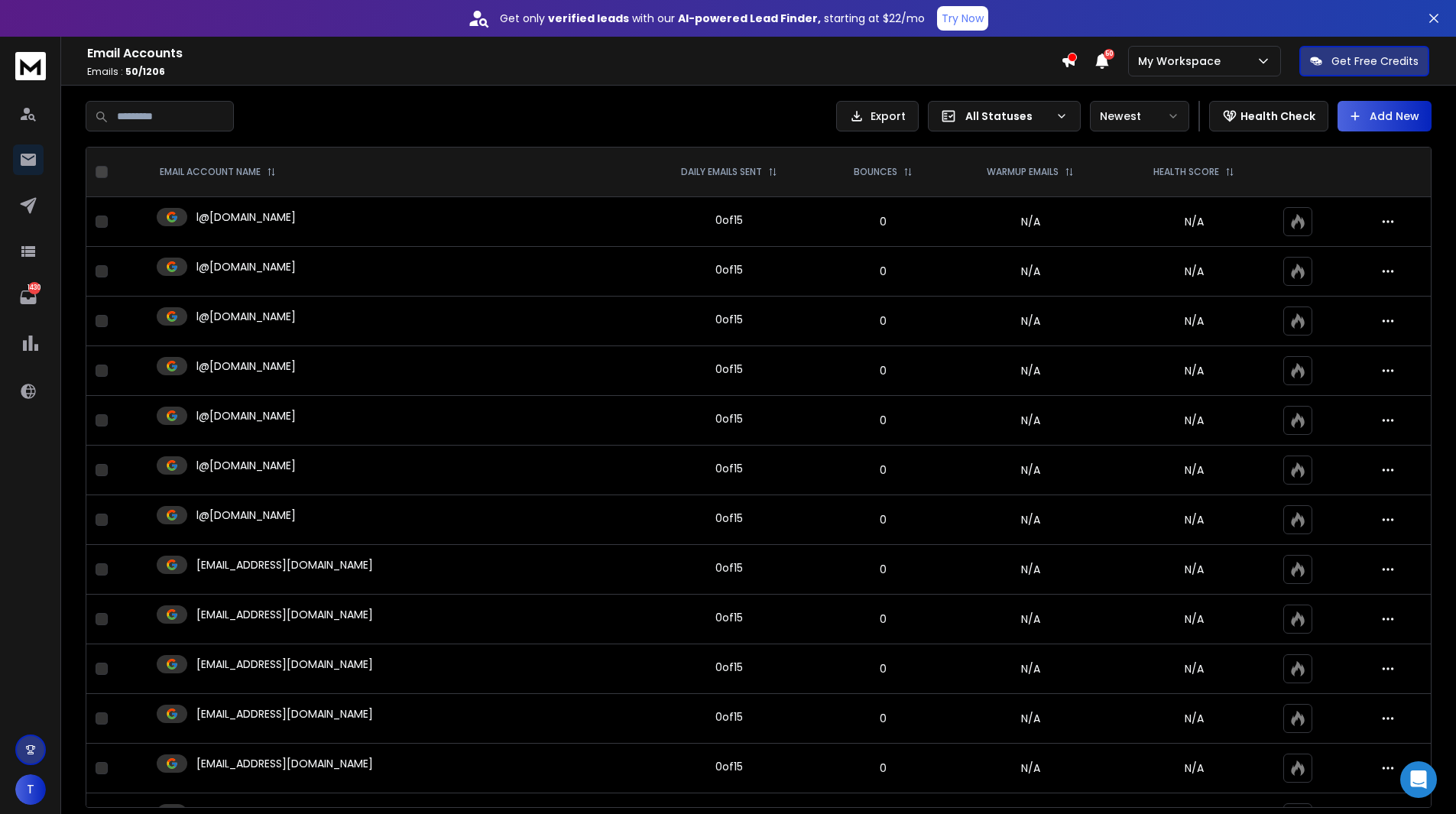
click at [1387, 106] on button "Add New" at bounding box center [1385, 116] width 94 height 30
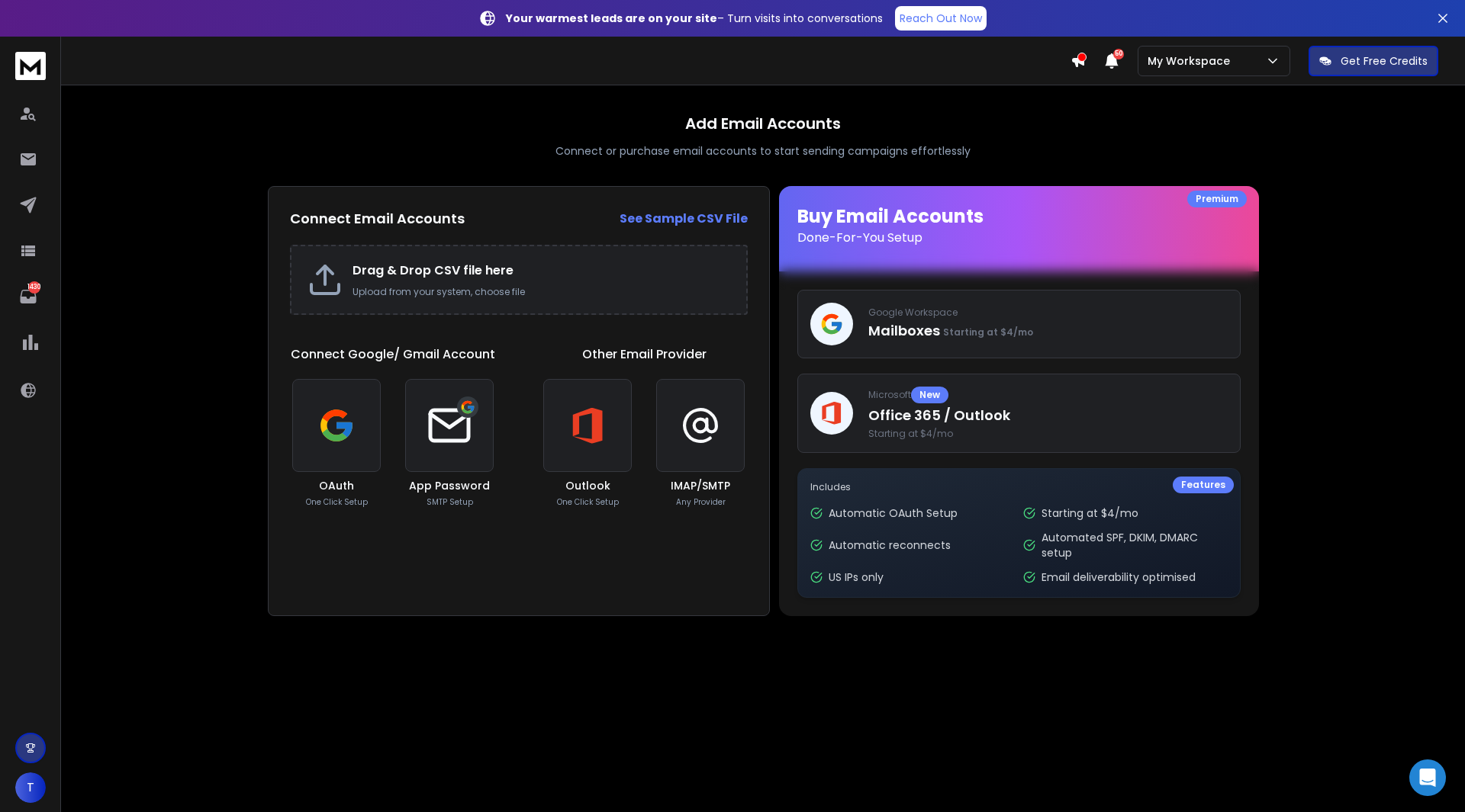
click at [315, 449] on div at bounding box center [337, 425] width 89 height 93
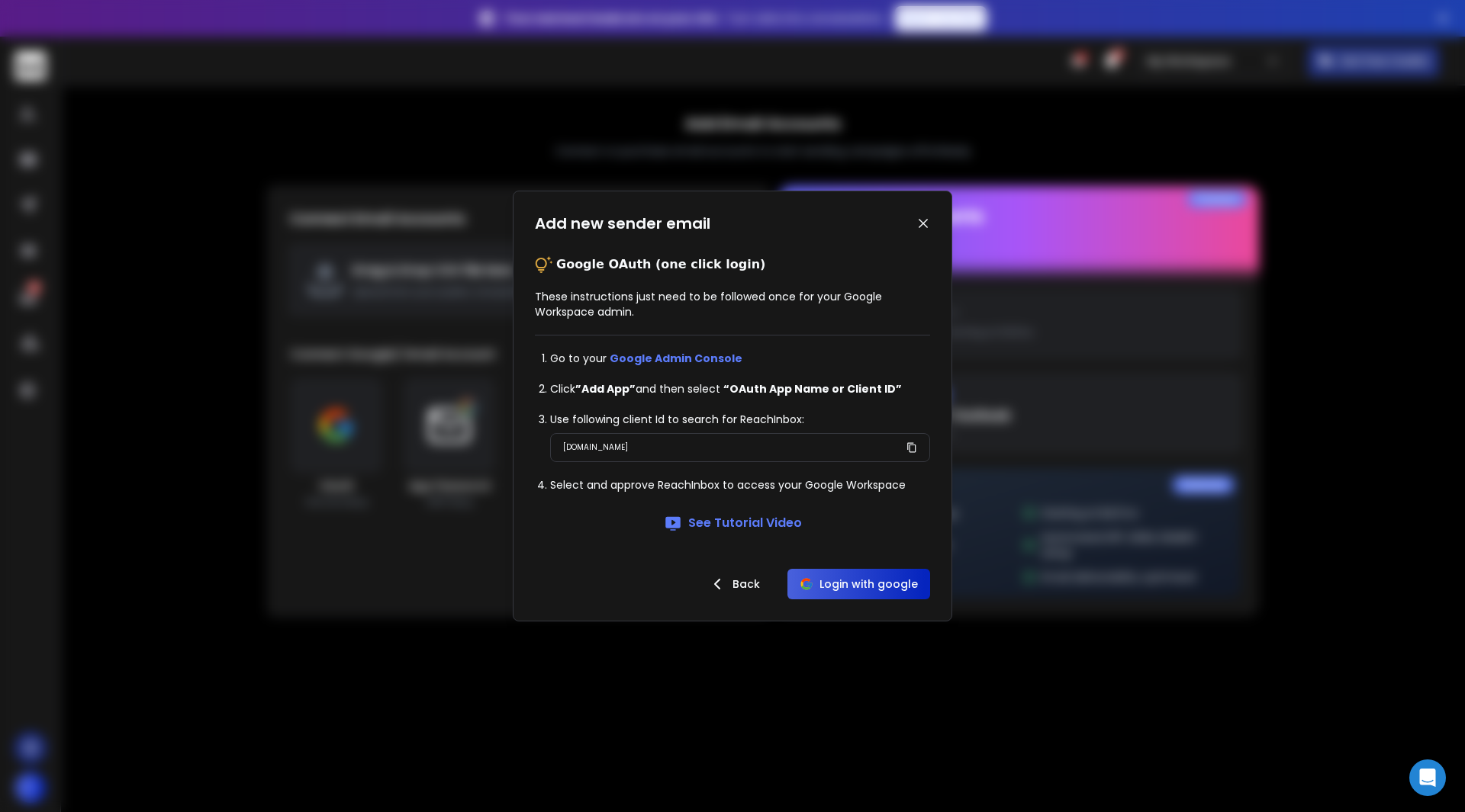
click at [815, 558] on div "Google OAuth (one click login) These instructions just need to be followed once…" at bounding box center [732, 428] width 395 height 344
click at [820, 571] on button "Login with google" at bounding box center [858, 584] width 142 height 30
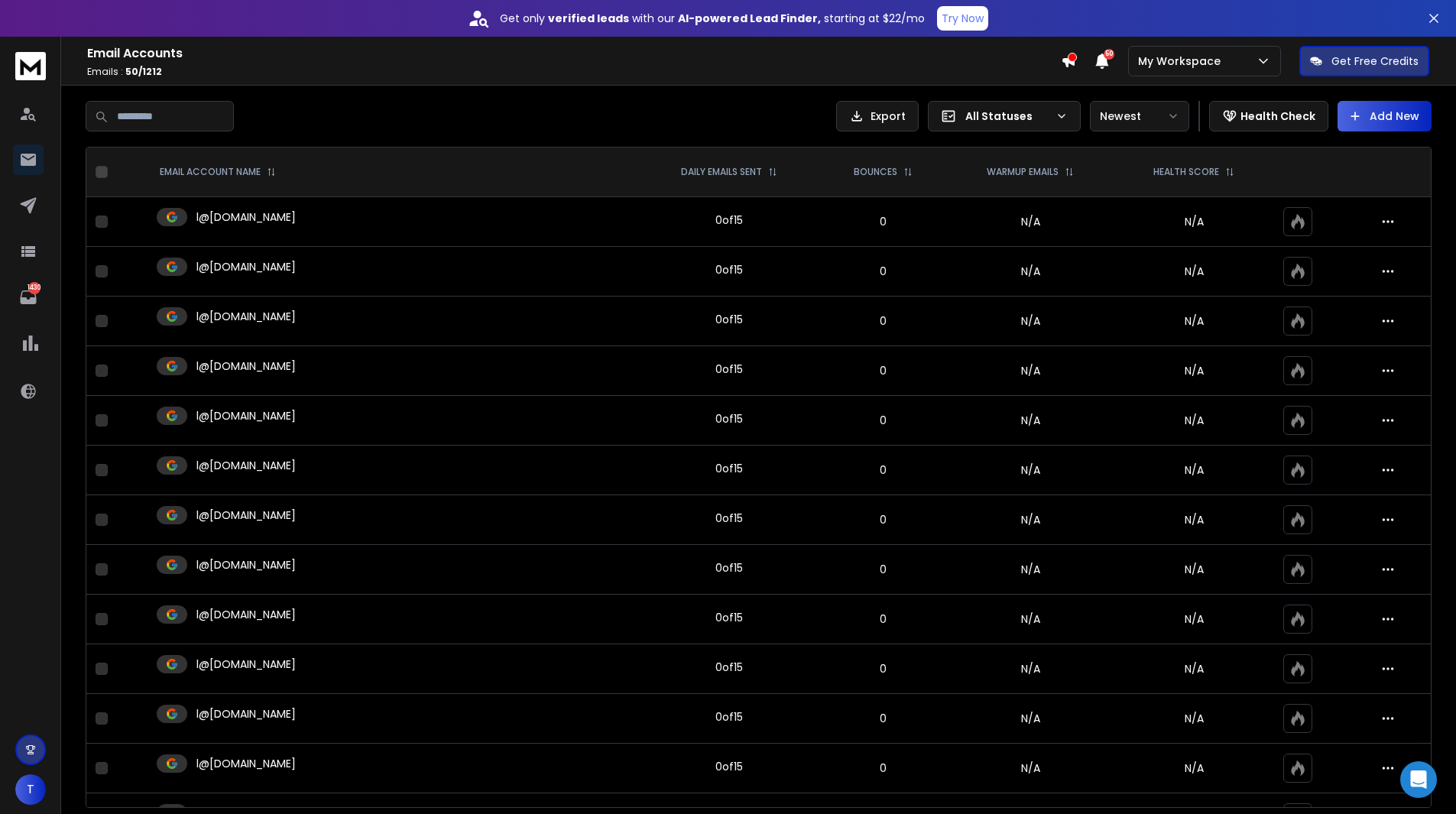
click at [1374, 104] on button "Add New" at bounding box center [1385, 116] width 94 height 30
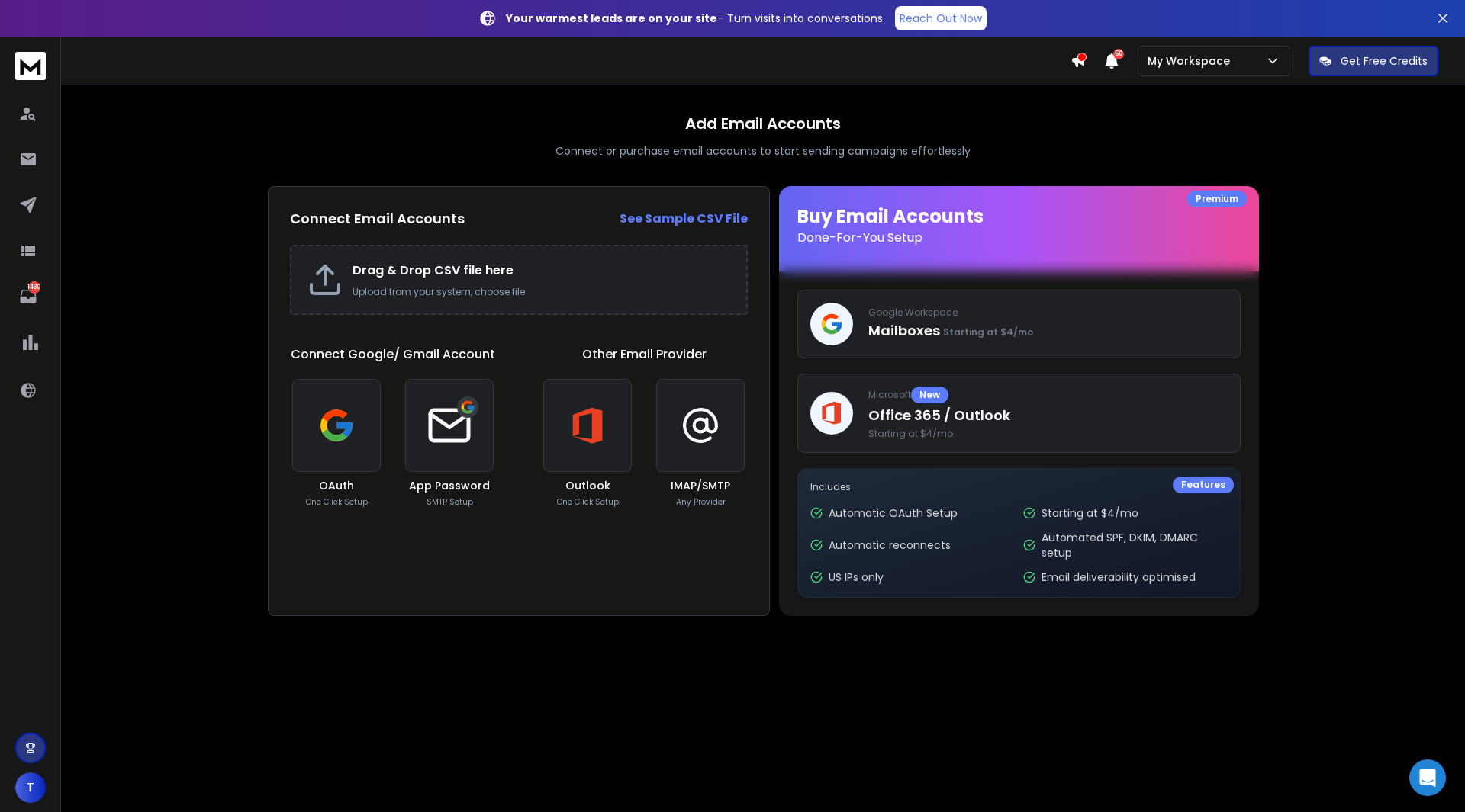
click at [338, 416] on icon at bounding box center [337, 425] width 38 height 46
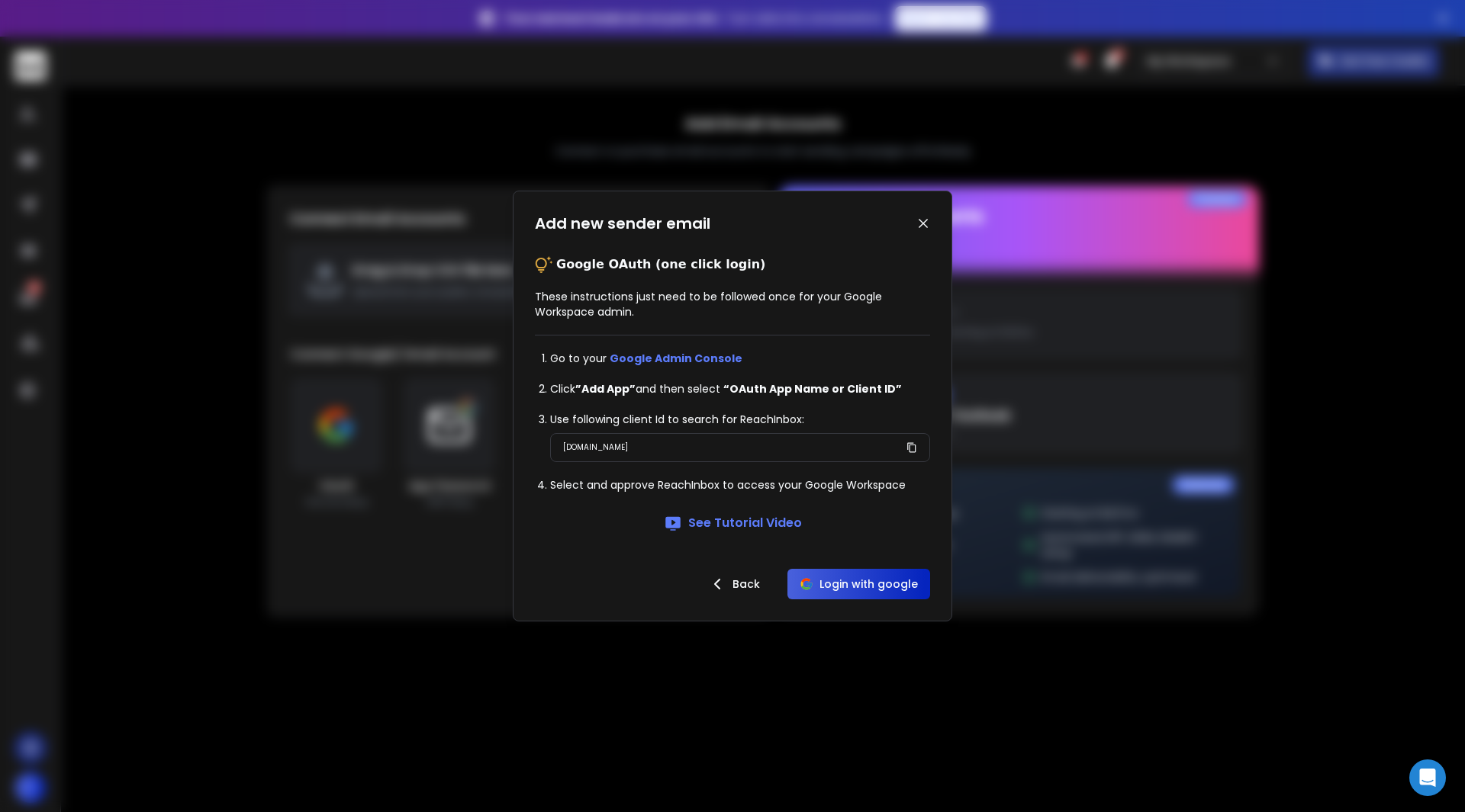
click at [837, 580] on button "Login with google" at bounding box center [858, 584] width 142 height 30
